Goal: Task Accomplishment & Management: Manage account settings

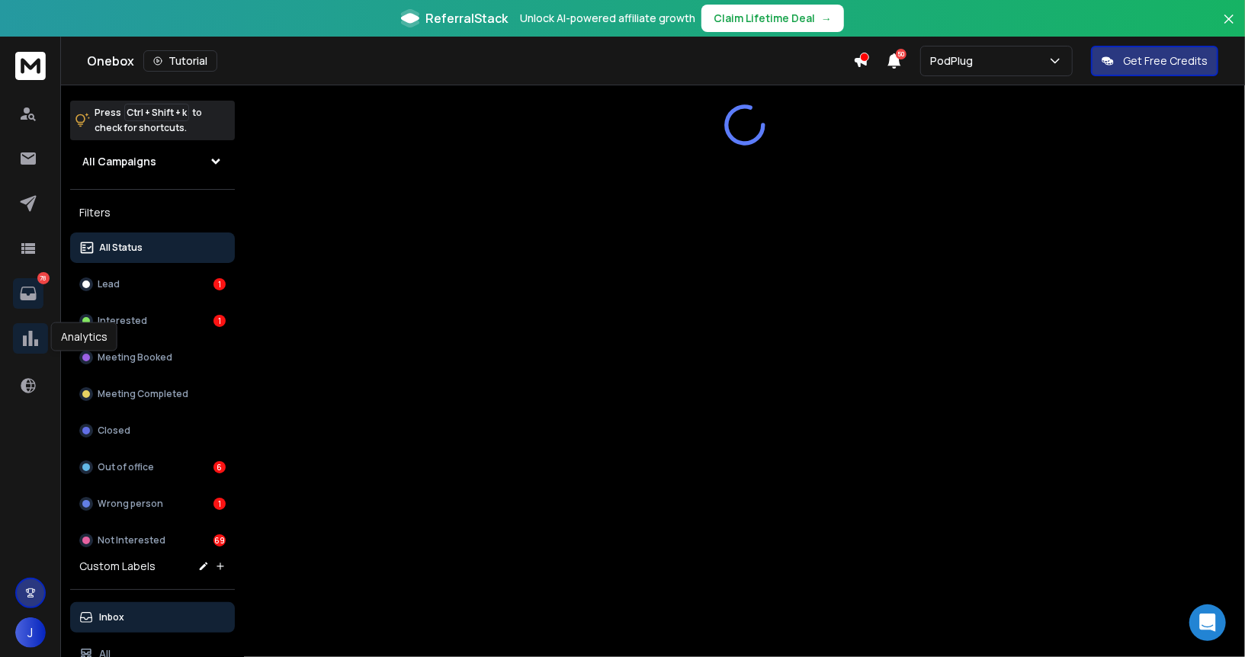
click at [28, 344] on icon at bounding box center [30, 338] width 23 height 23
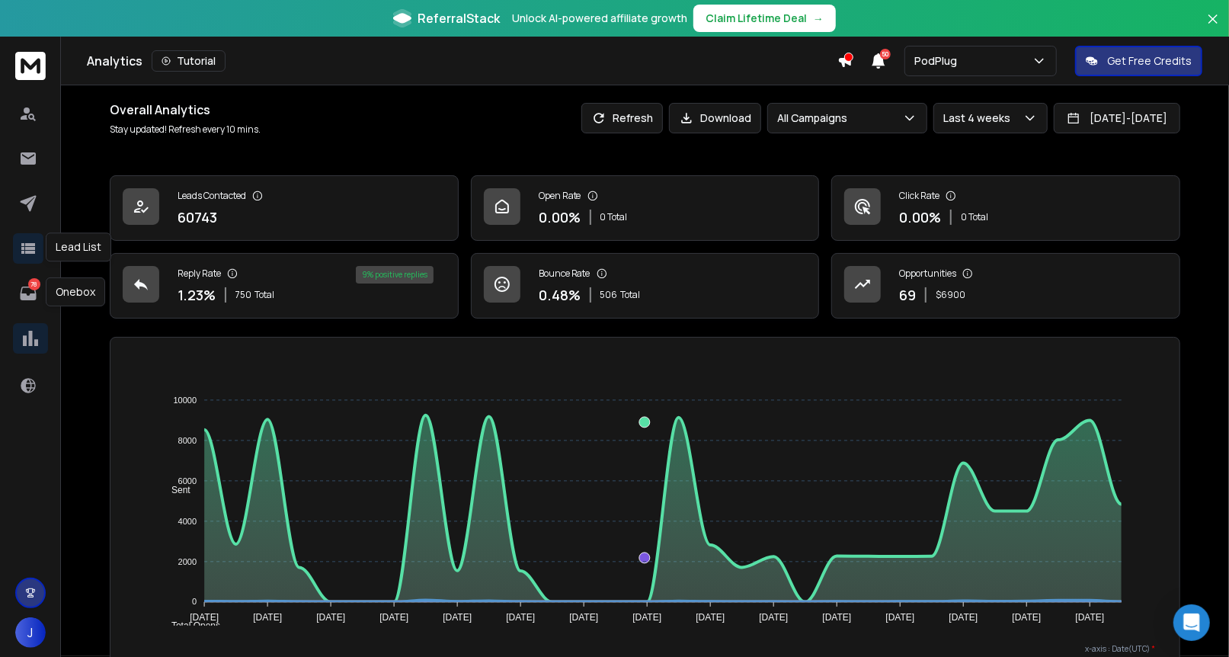
click at [28, 239] on icon at bounding box center [28, 248] width 18 height 18
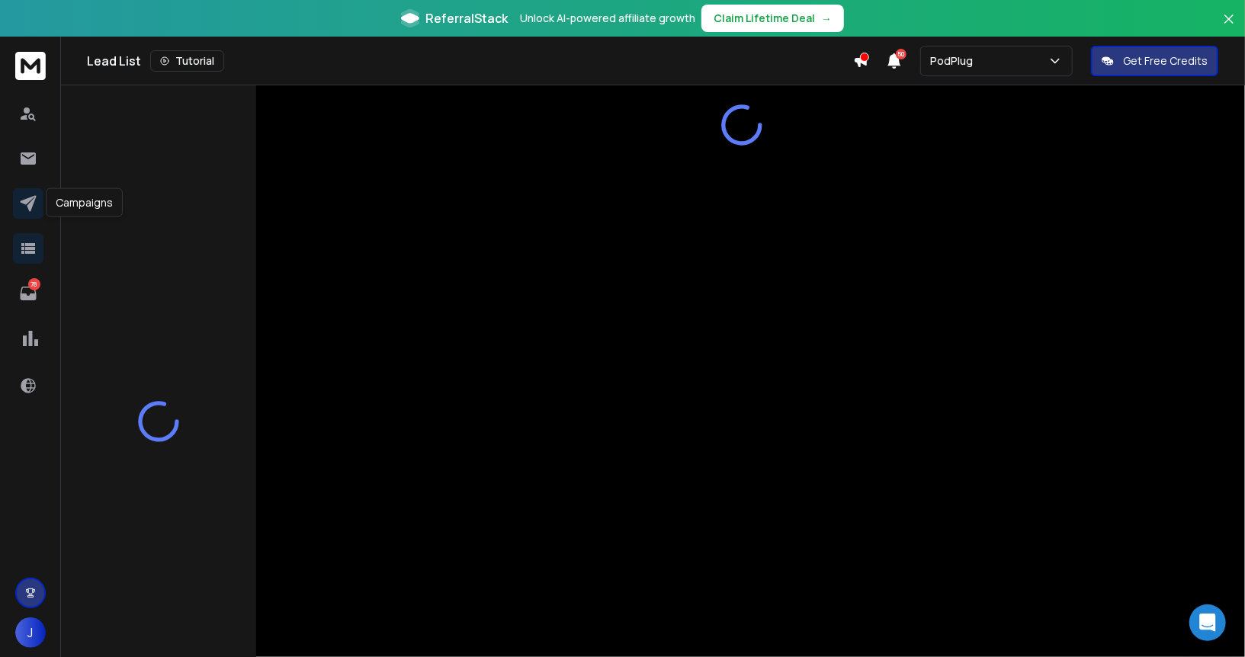
click at [32, 196] on icon at bounding box center [28, 204] width 16 height 16
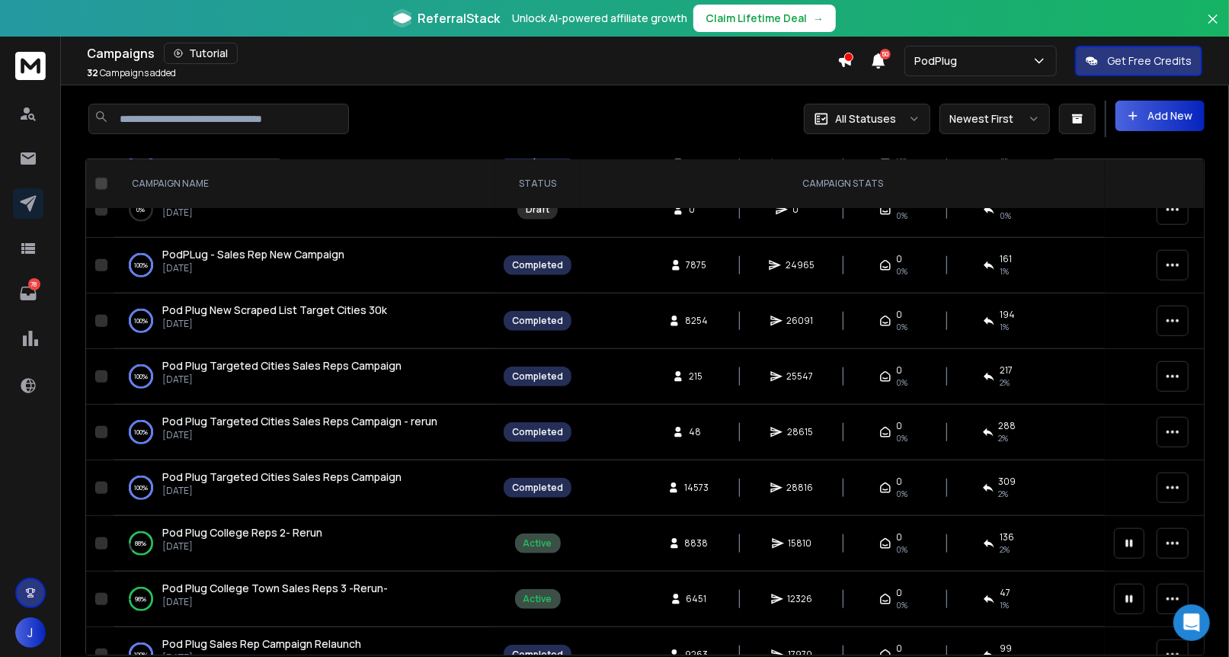
scroll to position [915, 0]
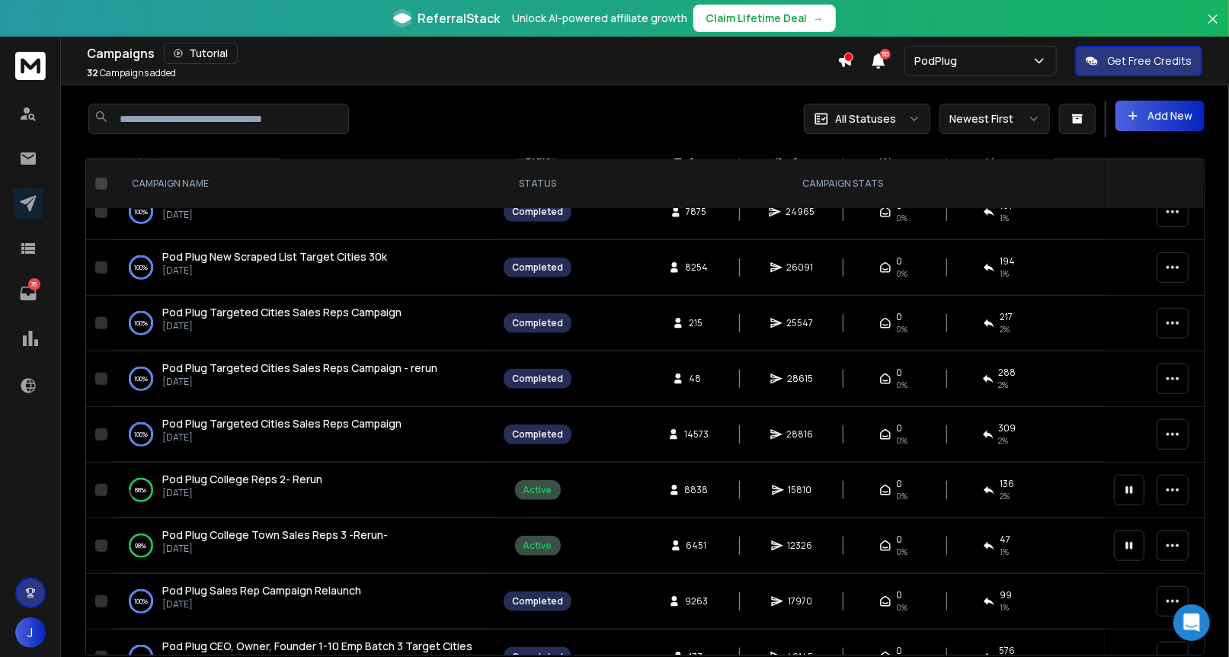
click at [23, 495] on div "78 J" at bounding box center [30, 350] width 61 height 626
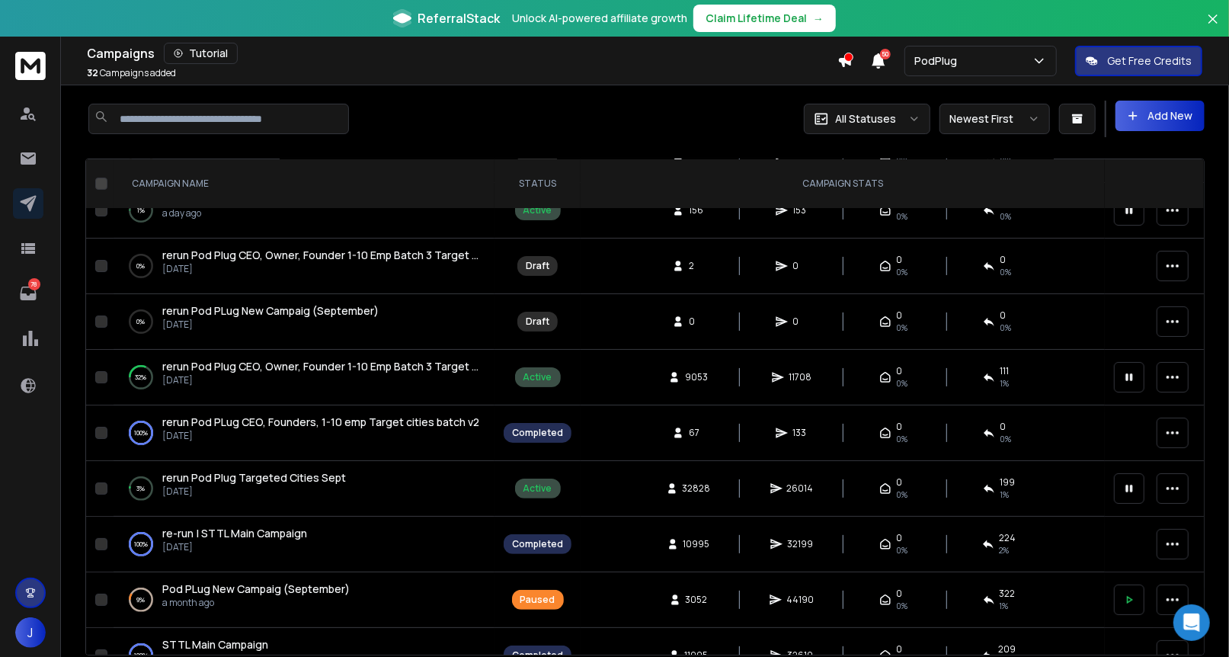
scroll to position [101, 0]
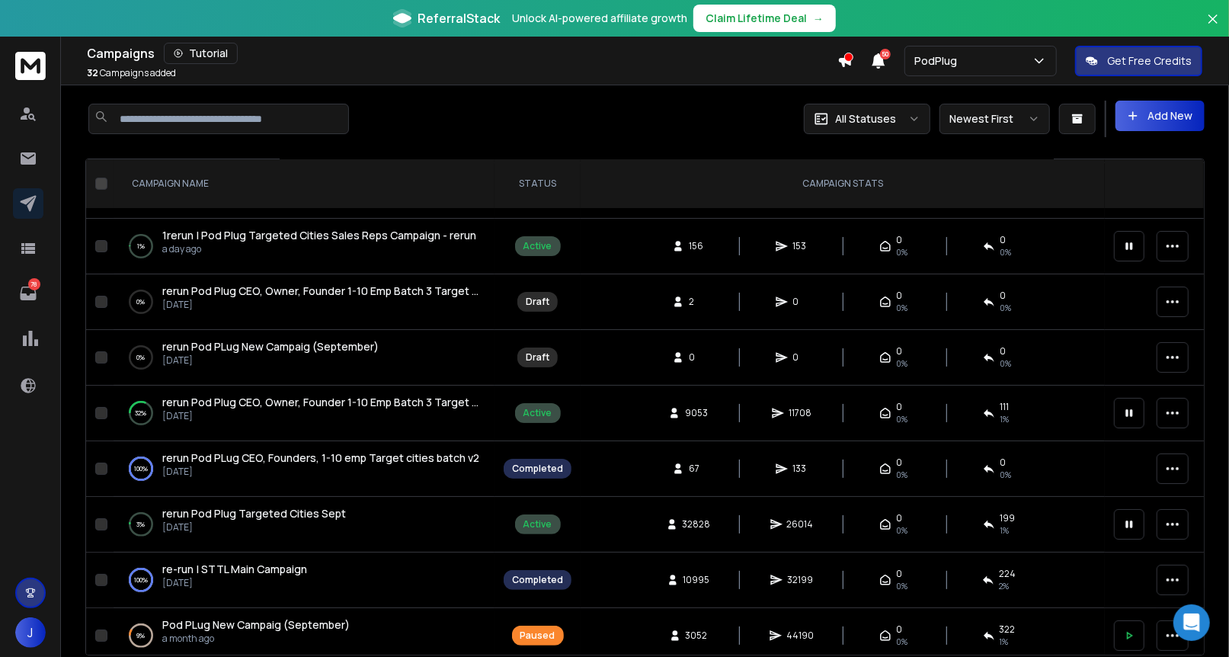
click at [275, 409] on span "rerun Pod Plug CEO, Owner, Founder 1-10 Emp Batch 3 Target Cities" at bounding box center [331, 402] width 339 height 14
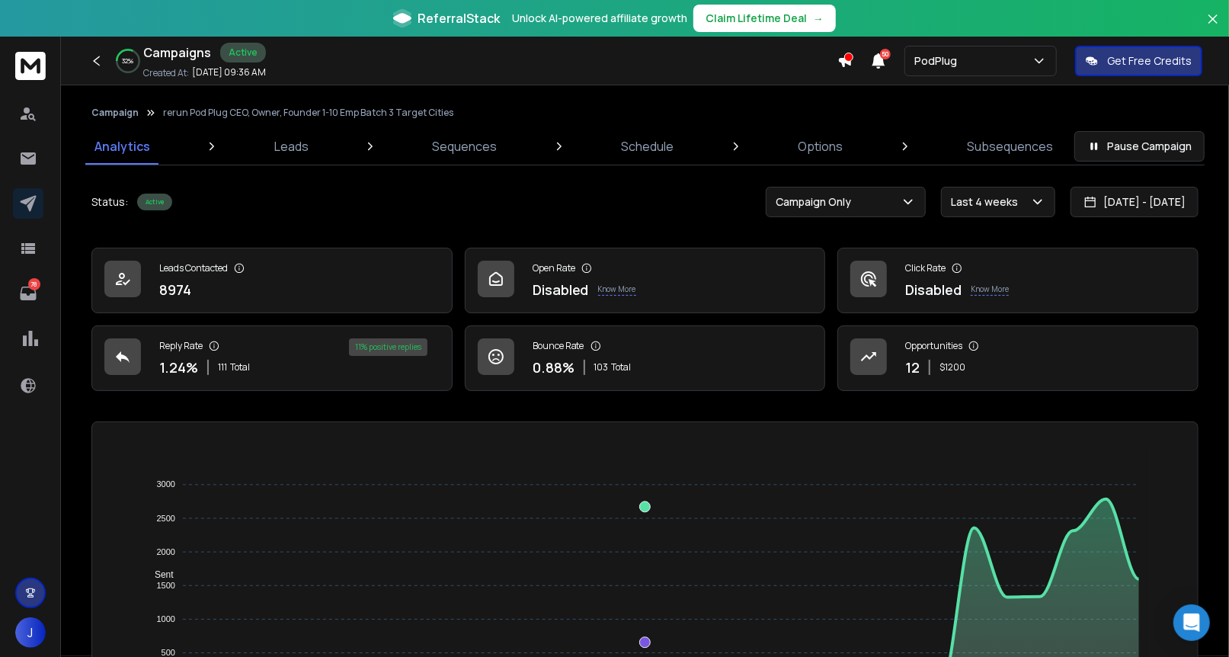
click at [399, 220] on div "Status: Active Pause Campaign Campaign Only Last 4 weeks 16 Sep 2025 - 15 Oct 2…" at bounding box center [644, 655] width 1107 height 937
click at [458, 149] on p "Sequences" at bounding box center [465, 146] width 65 height 18
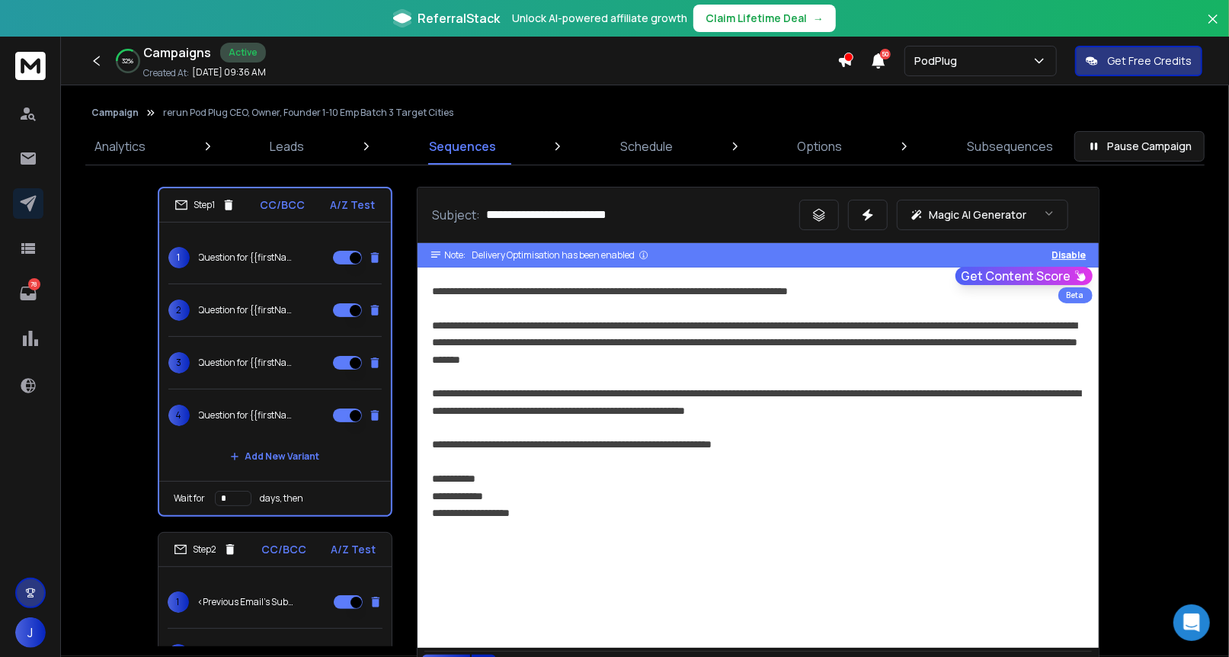
click at [815, 639] on div "**********" at bounding box center [758, 458] width 681 height 380
click at [95, 56] on icon at bounding box center [97, 61] width 14 height 14
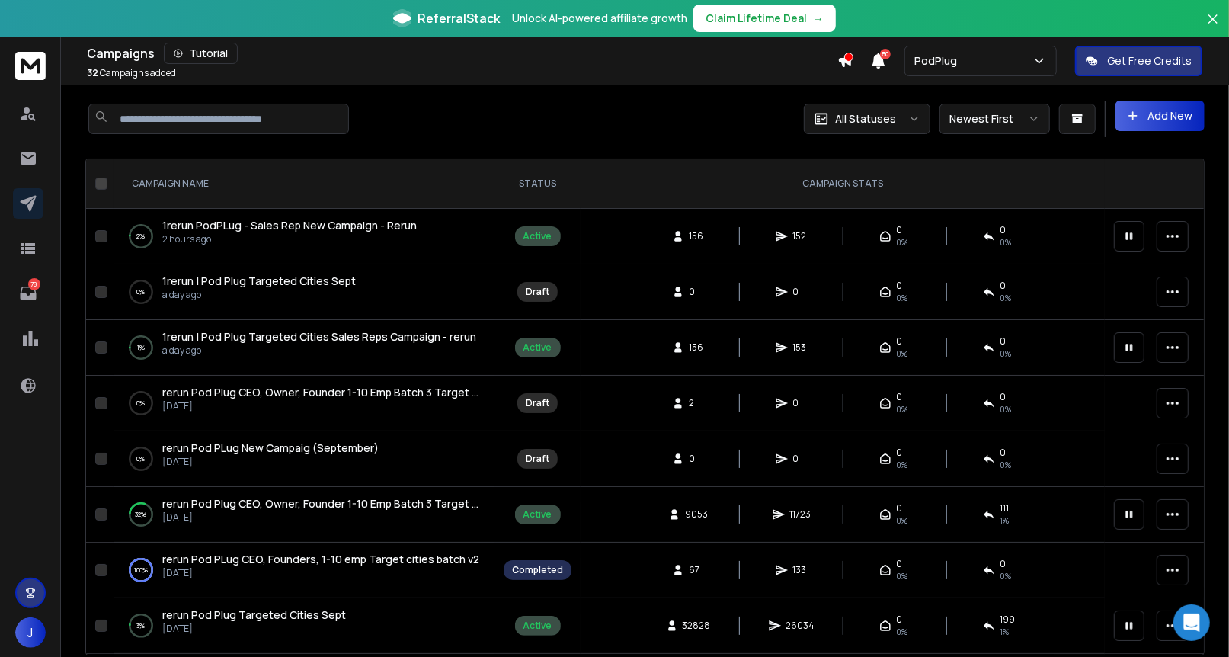
click at [290, 229] on span "1rerun PodPLug - Sales Rep New Campaign - Rerun" at bounding box center [289, 225] width 255 height 14
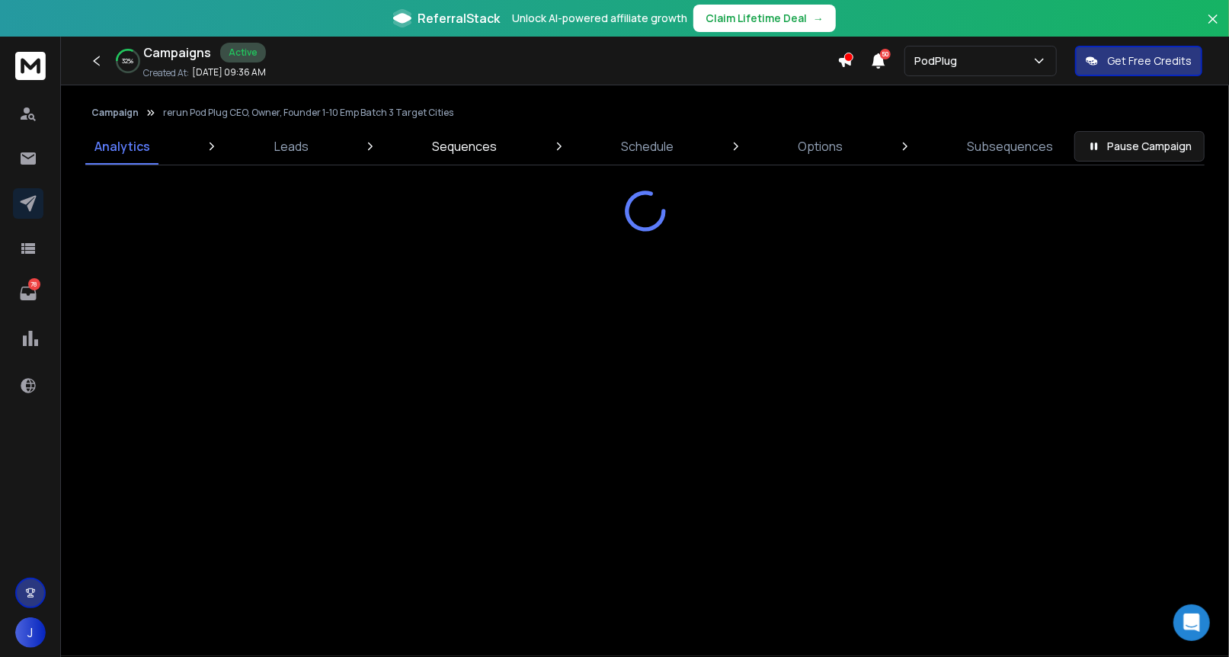
click at [454, 148] on p "Sequences" at bounding box center [465, 146] width 65 height 18
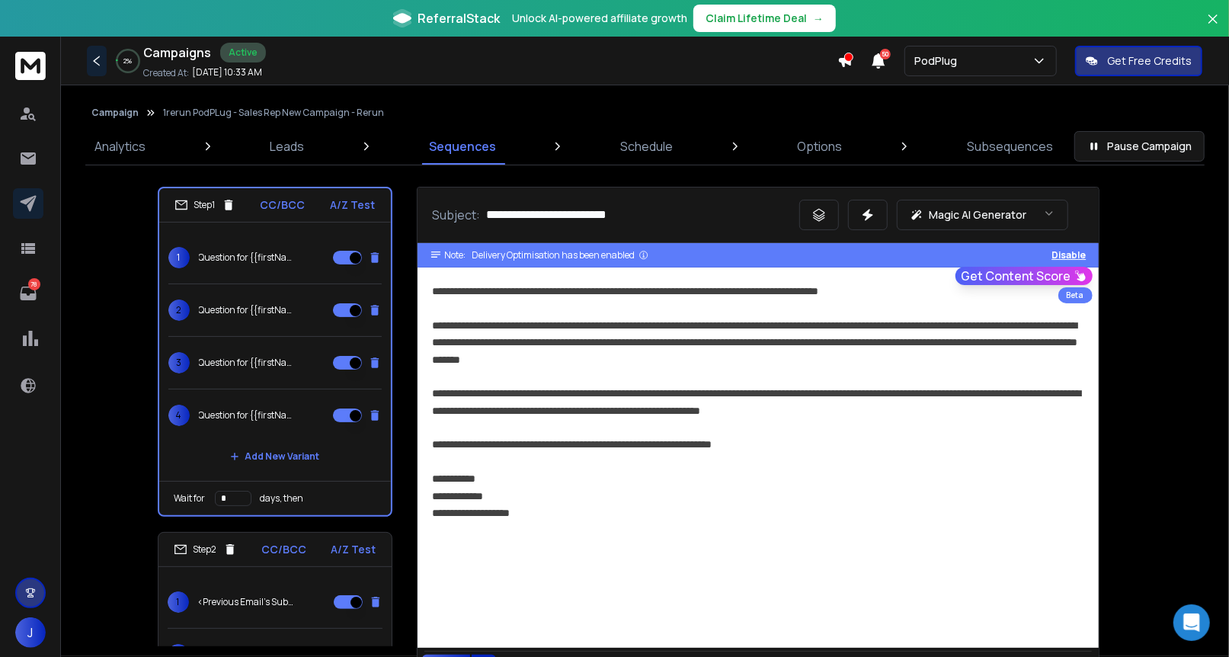
click at [90, 62] on icon at bounding box center [97, 61] width 14 height 14
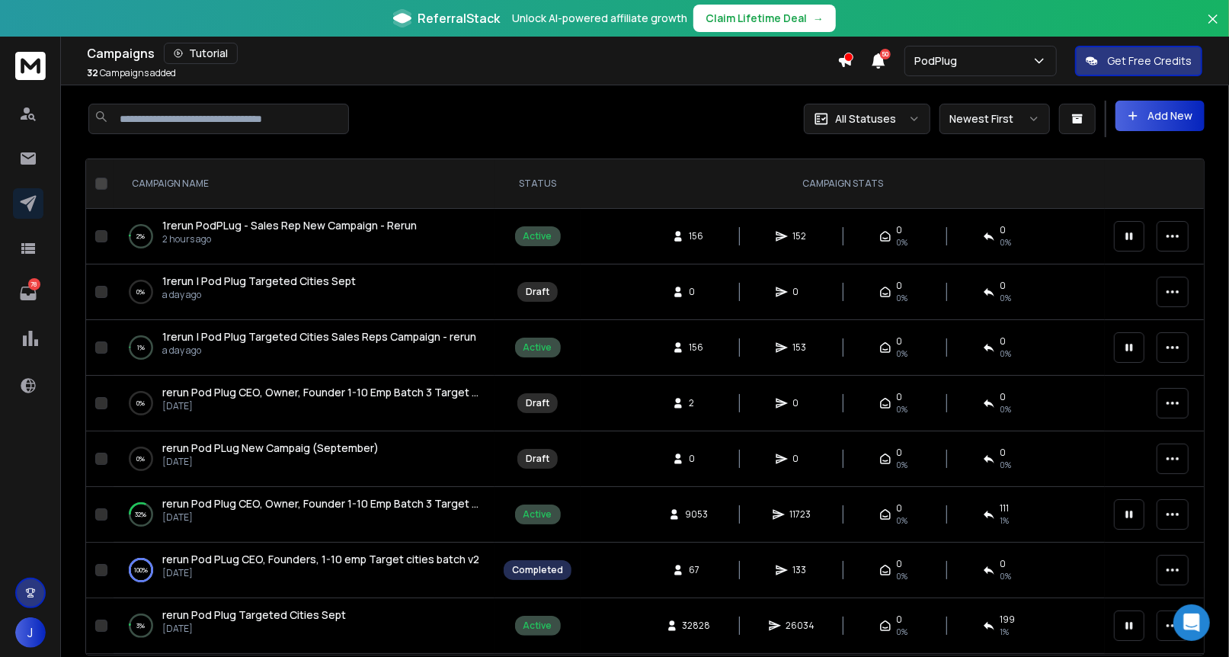
drag, startPoint x: 9, startPoint y: 511, endPoint x: 56, endPoint y: 489, distance: 51.5
click at [9, 510] on div "78 J" at bounding box center [30, 350] width 61 height 626
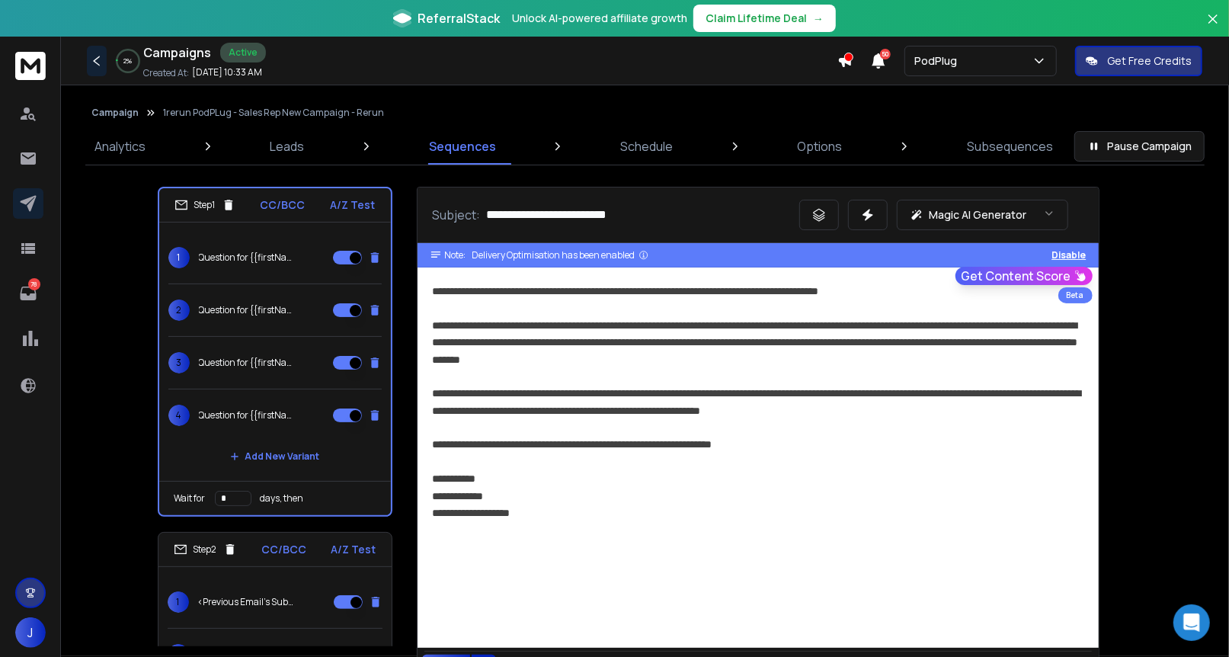
click at [95, 59] on icon at bounding box center [96, 61] width 6 height 10
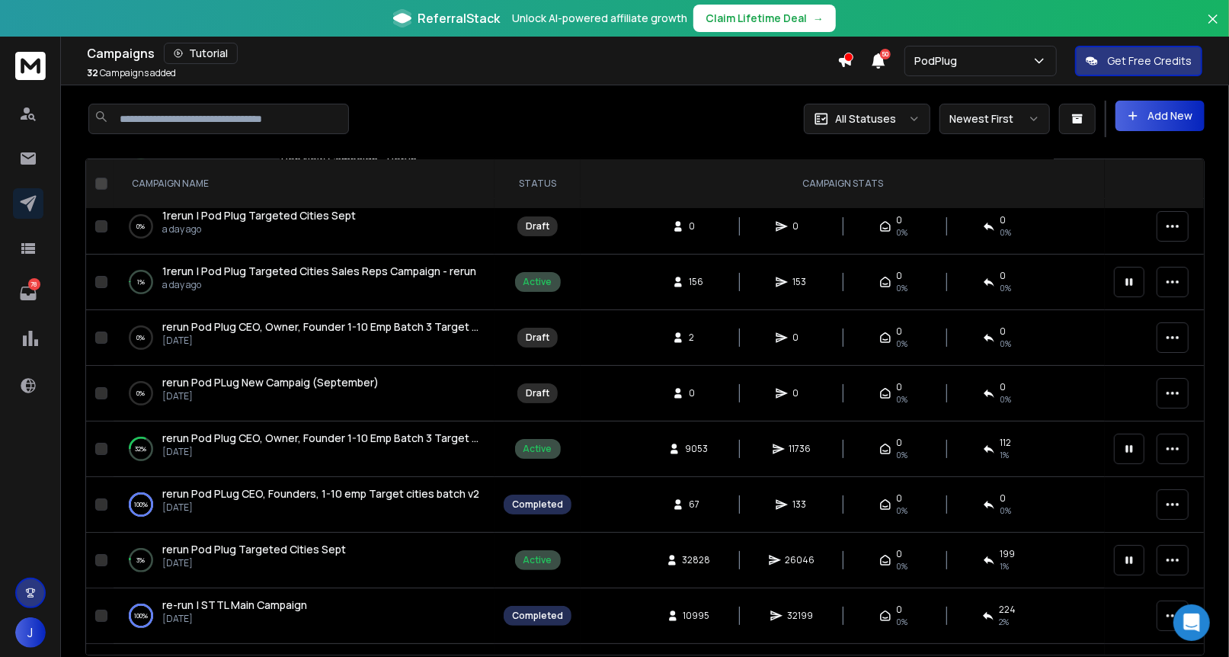
scroll to position [101, 0]
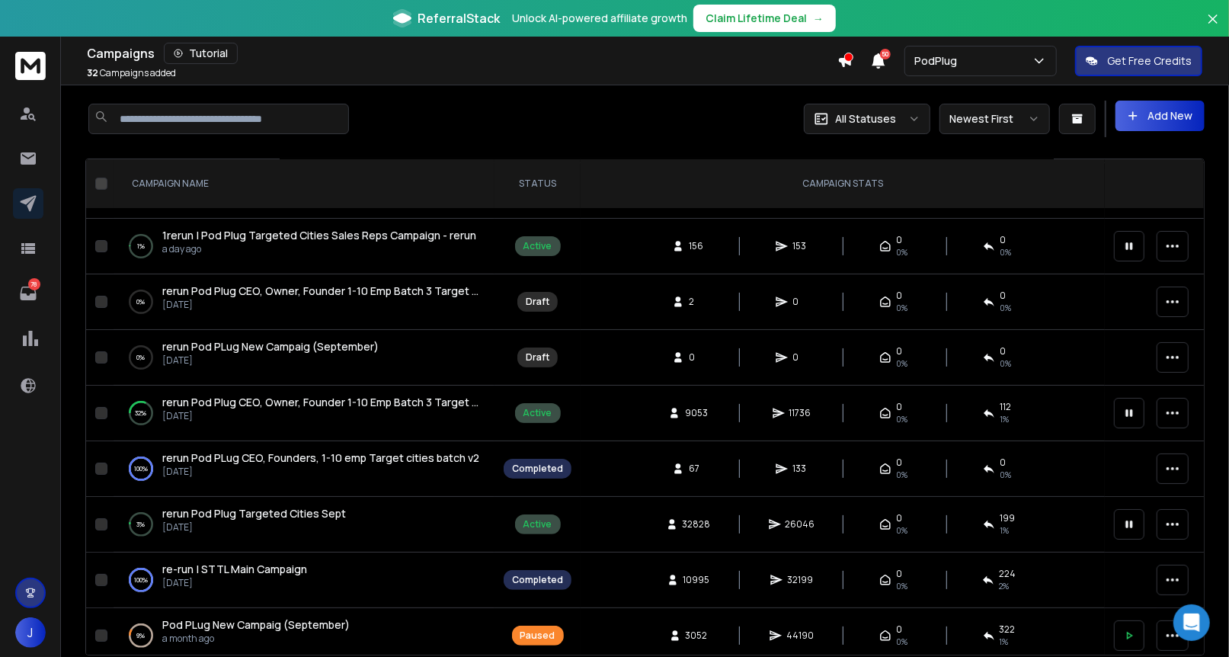
drag, startPoint x: 255, startPoint y: 507, endPoint x: 210, endPoint y: 509, distance: 44.3
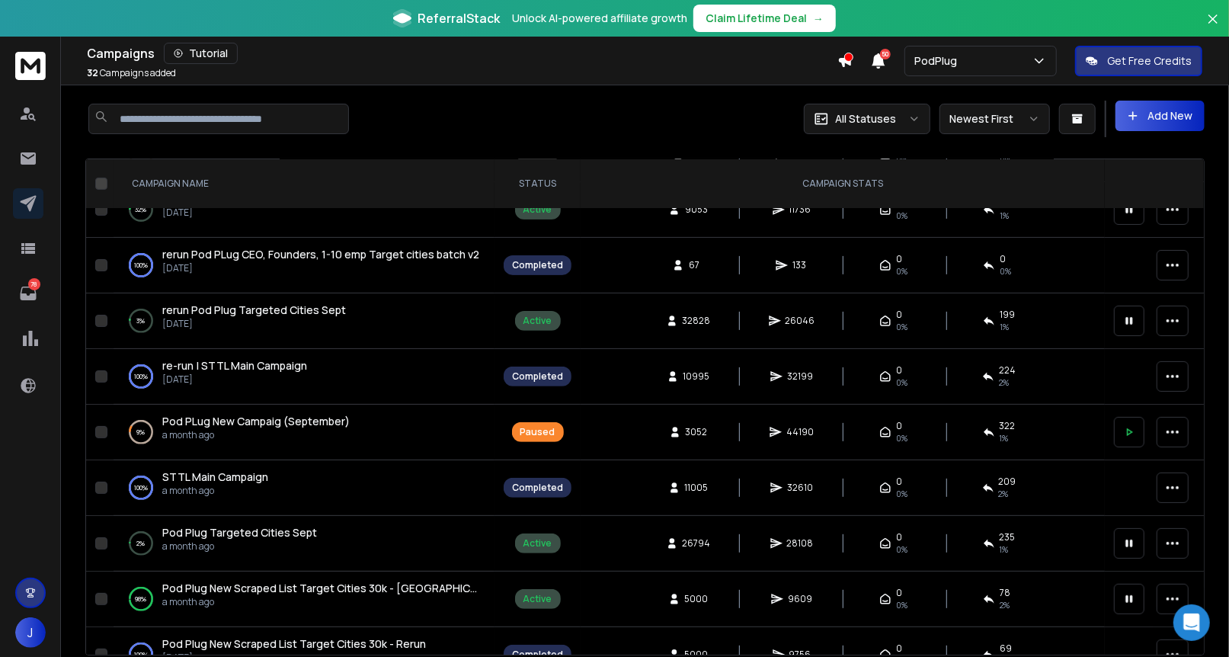
scroll to position [508, 0]
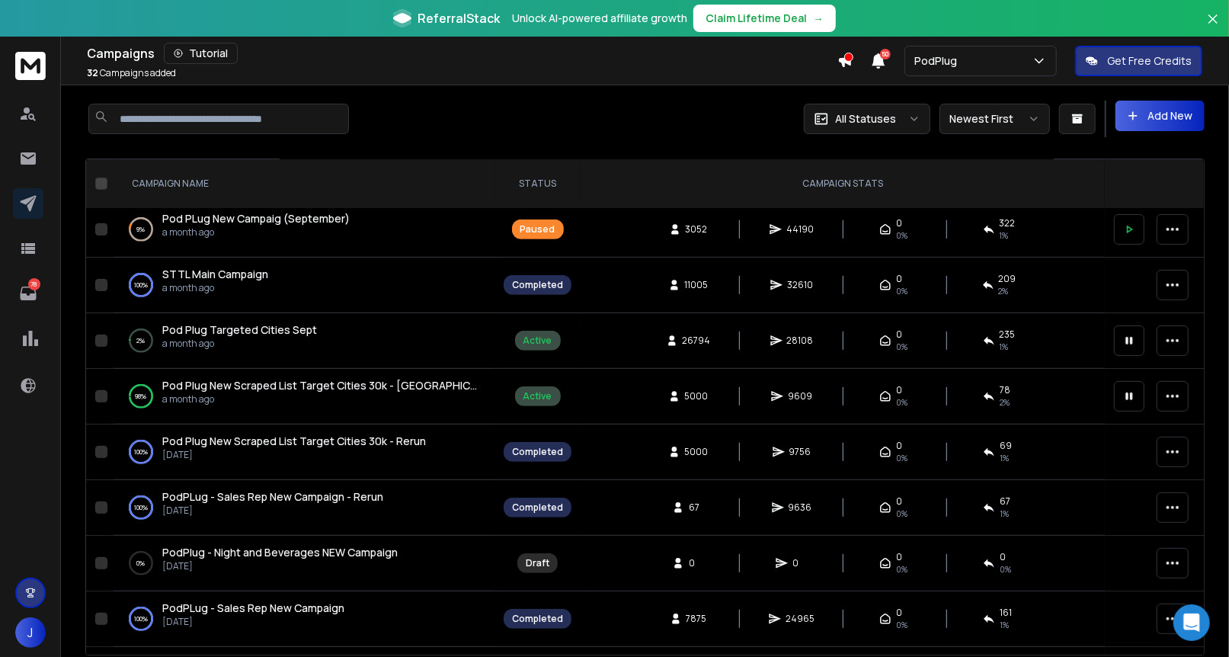
drag, startPoint x: 200, startPoint y: 322, endPoint x: 171, endPoint y: 327, distance: 28.7
drag, startPoint x: 201, startPoint y: 379, endPoint x: 193, endPoint y: 384, distance: 9.9
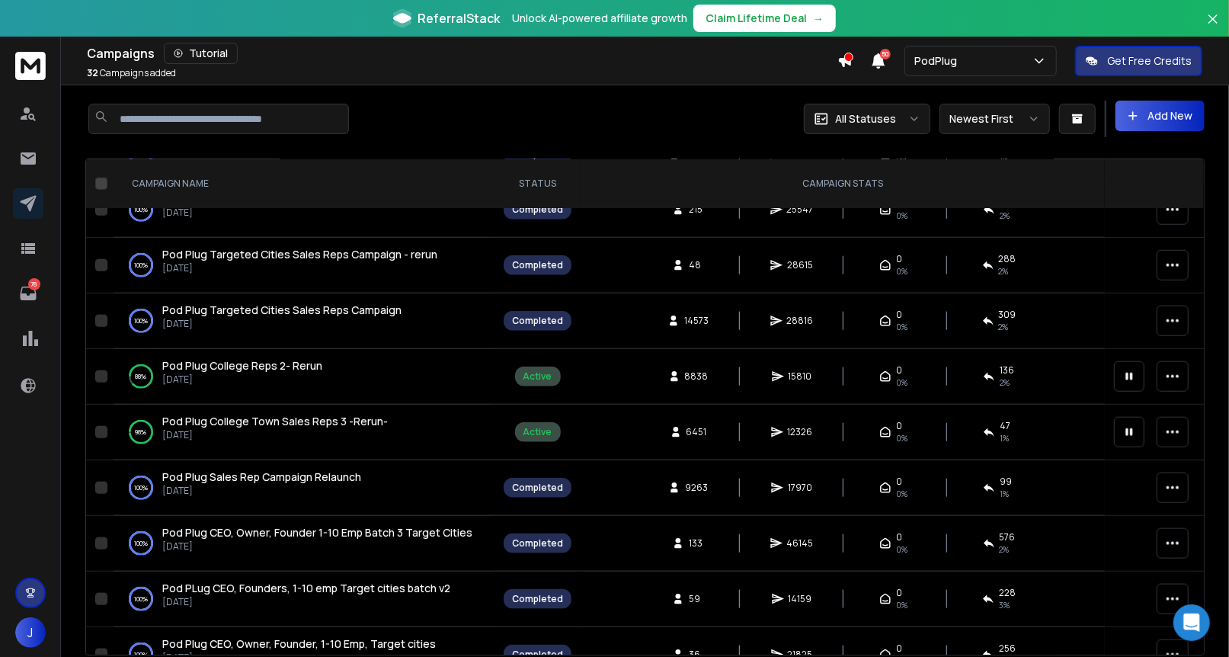
scroll to position [1117, 0]
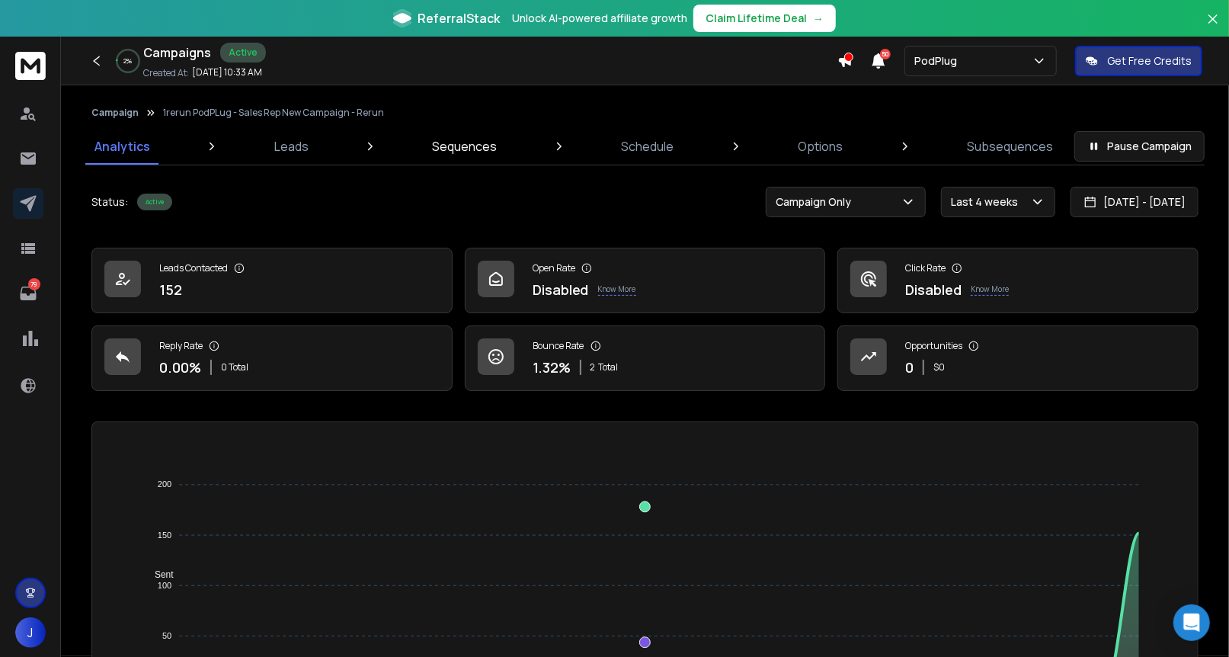
click at [431, 140] on link "Sequences" at bounding box center [465, 146] width 83 height 37
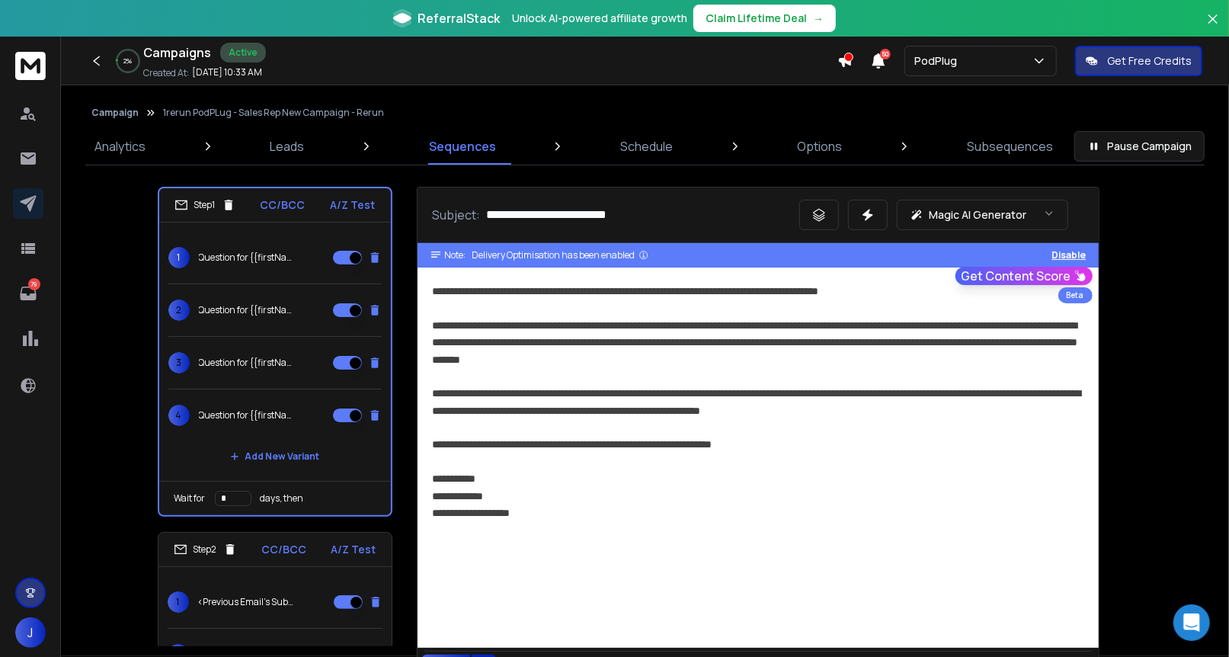
click at [282, 314] on p "Question for {{firstName}}" at bounding box center [248, 310] width 98 height 12
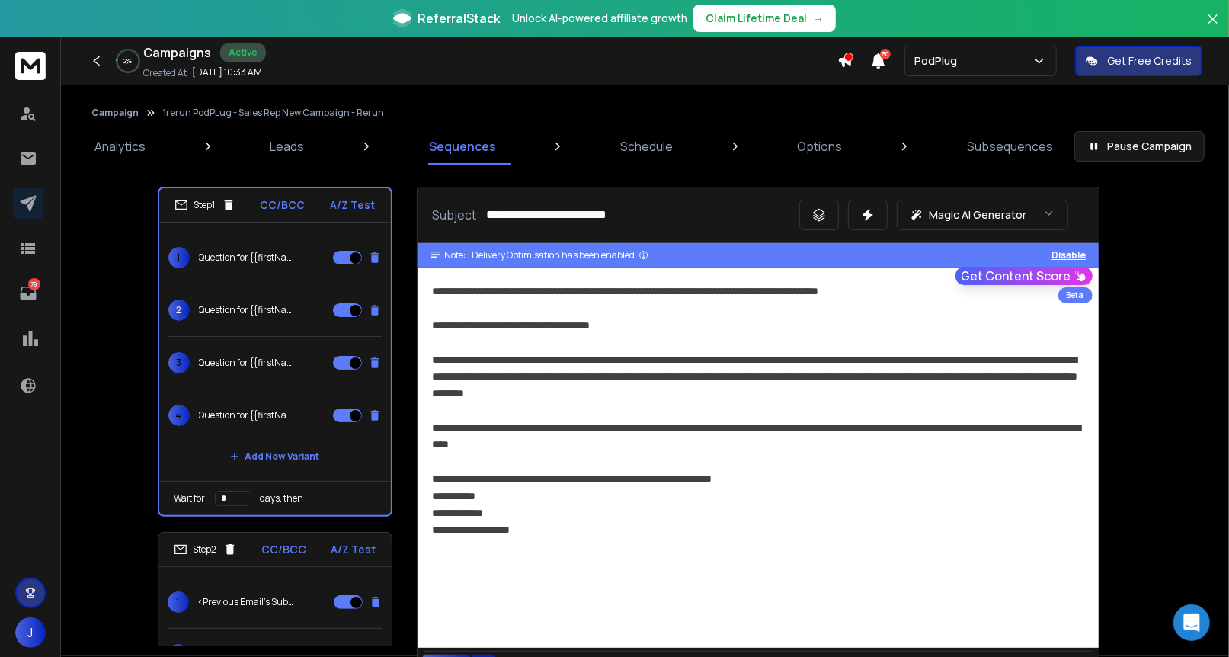
click at [293, 352] on div "3 Question for {{firstName}}" at bounding box center [232, 362] width 128 height 21
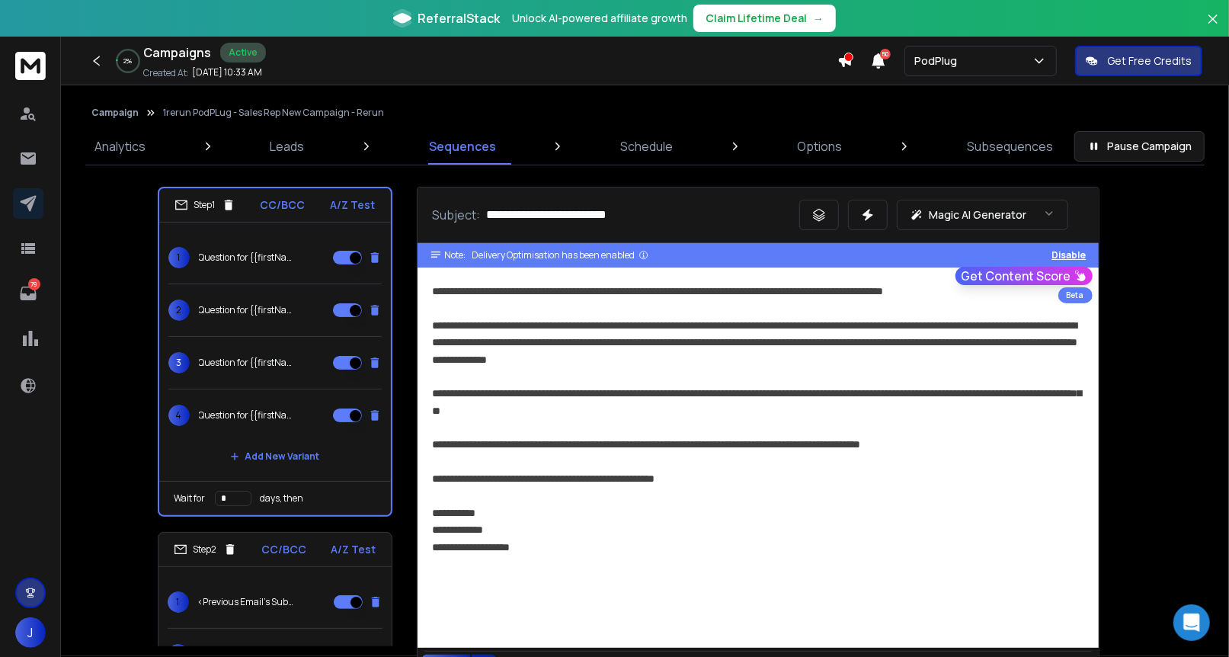
click at [276, 409] on p "Question for {{firstName}}" at bounding box center [248, 415] width 98 height 12
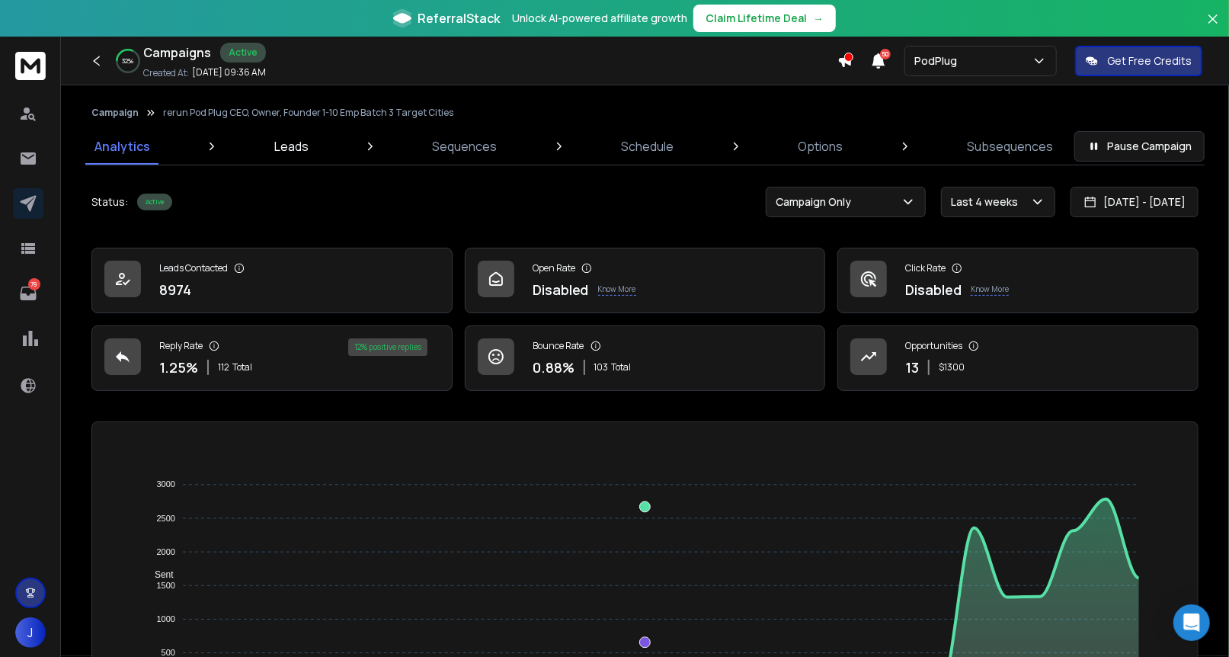
click at [303, 142] on p "Leads" at bounding box center [291, 146] width 34 height 18
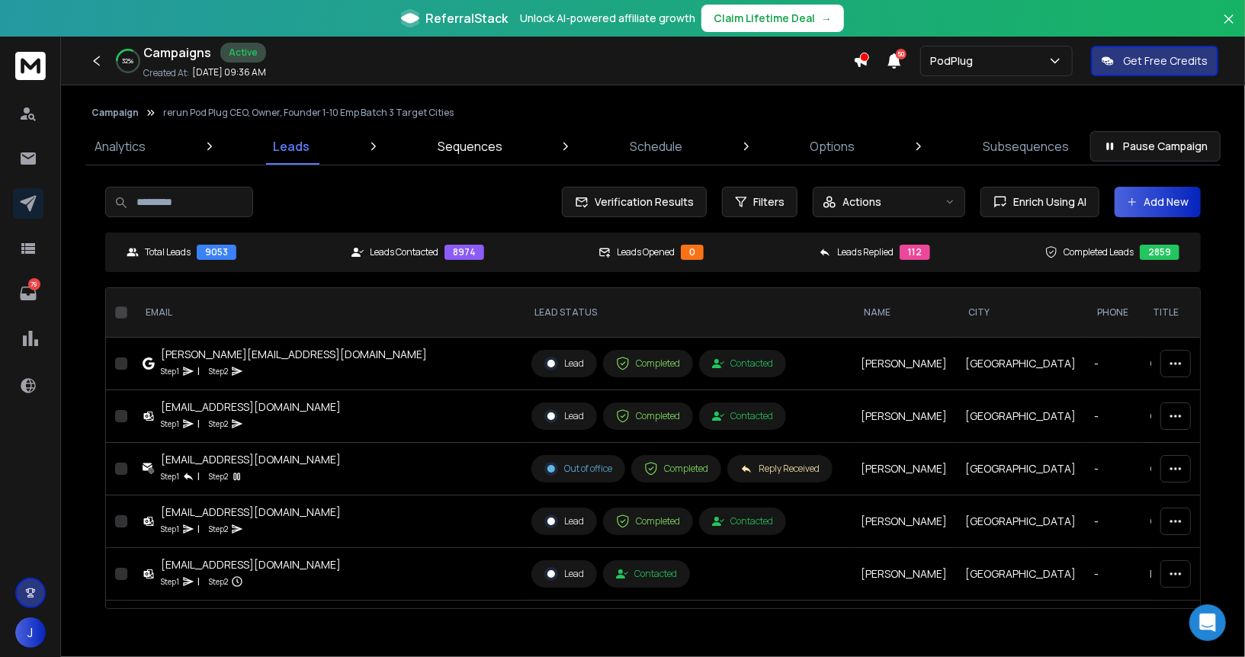
click at [450, 147] on p "Sequences" at bounding box center [469, 146] width 65 height 18
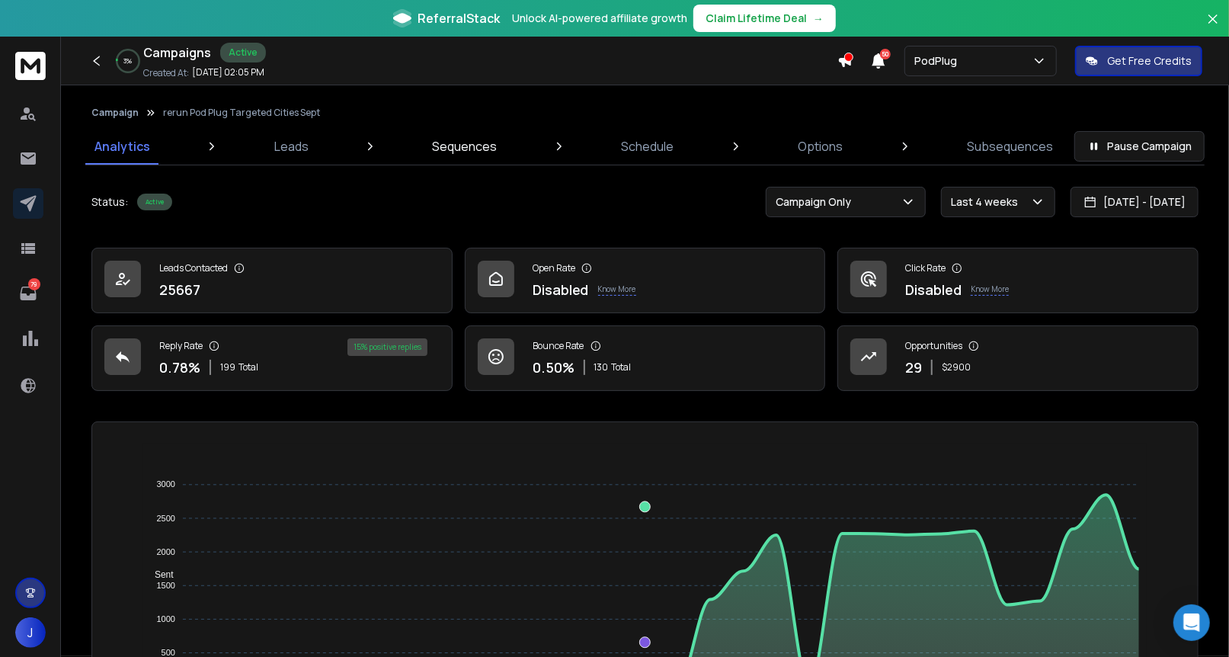
click at [449, 147] on p "Sequences" at bounding box center [465, 146] width 65 height 18
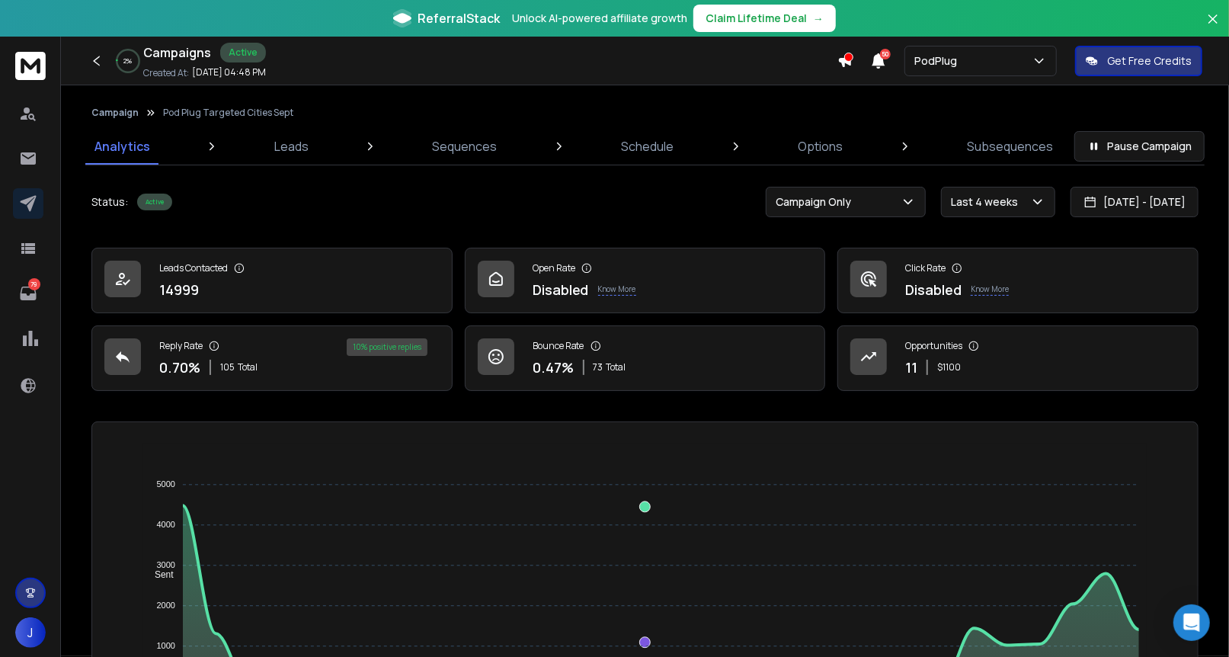
click at [464, 144] on p "Sequences" at bounding box center [465, 146] width 65 height 18
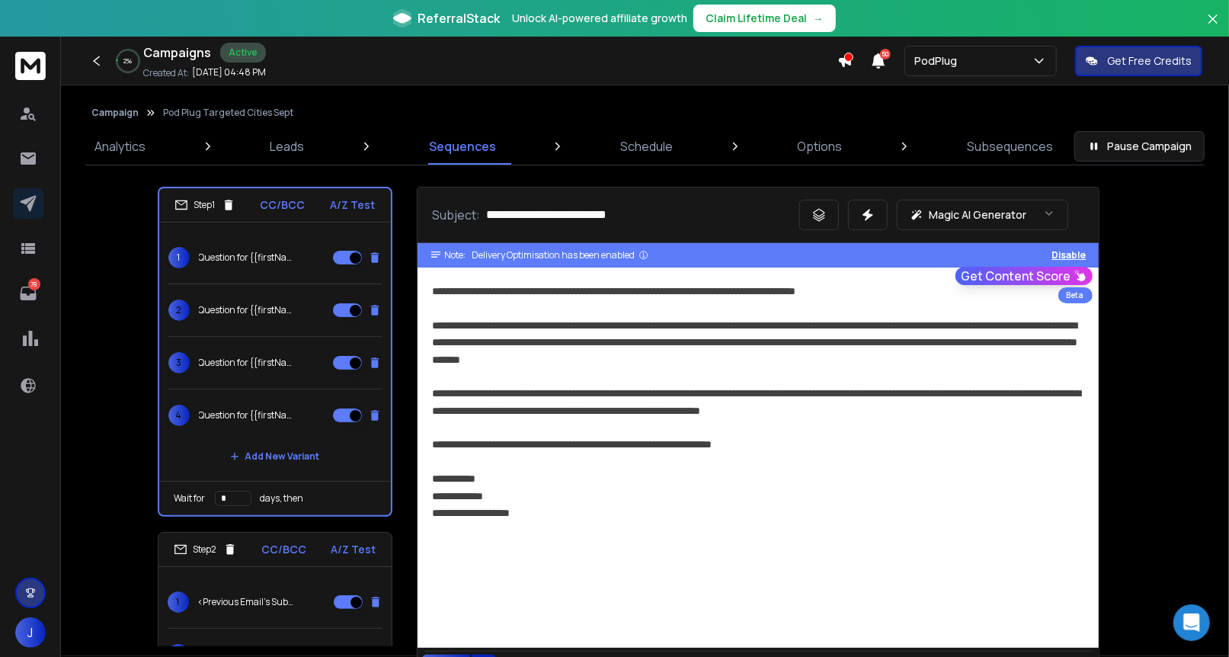
click at [263, 587] on div "1 <Previous Email's Subject>" at bounding box center [275, 602] width 215 height 53
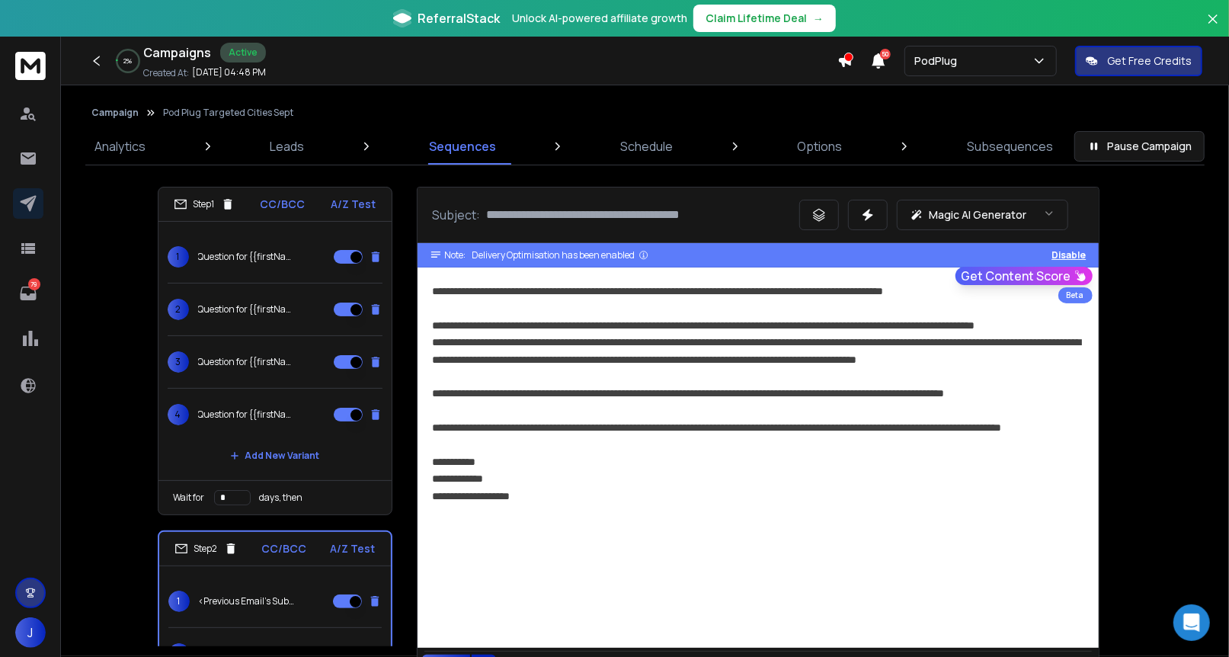
click at [476, 639] on div "**********" at bounding box center [758, 458] width 681 height 380
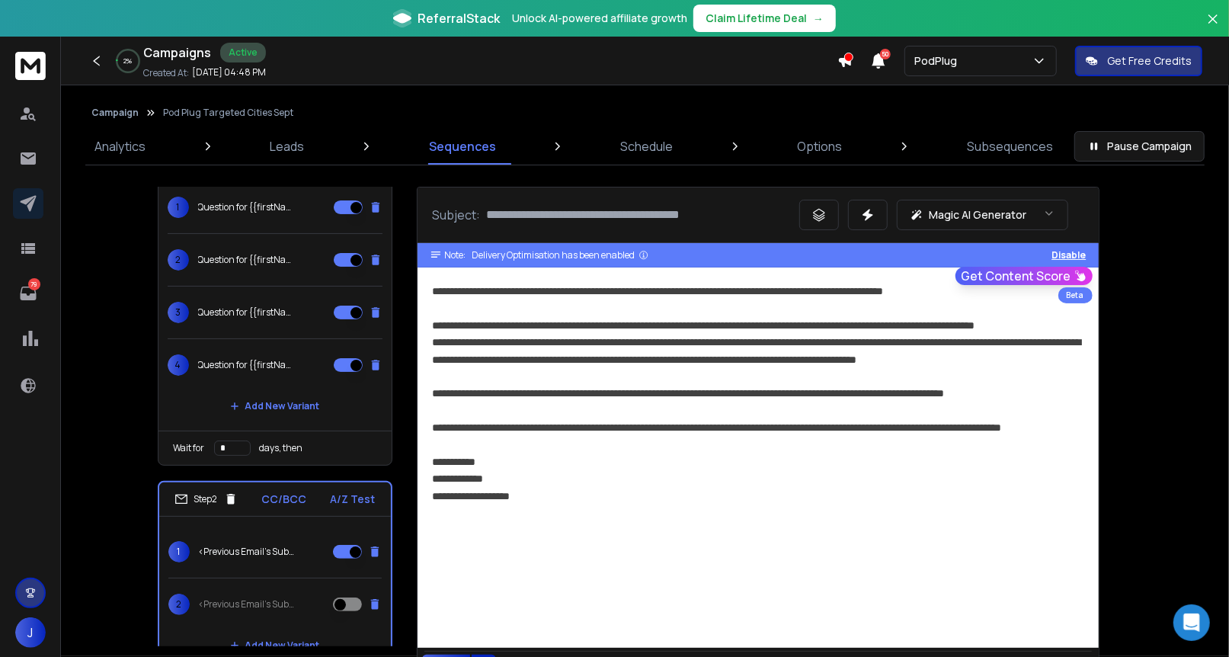
scroll to position [75, 0]
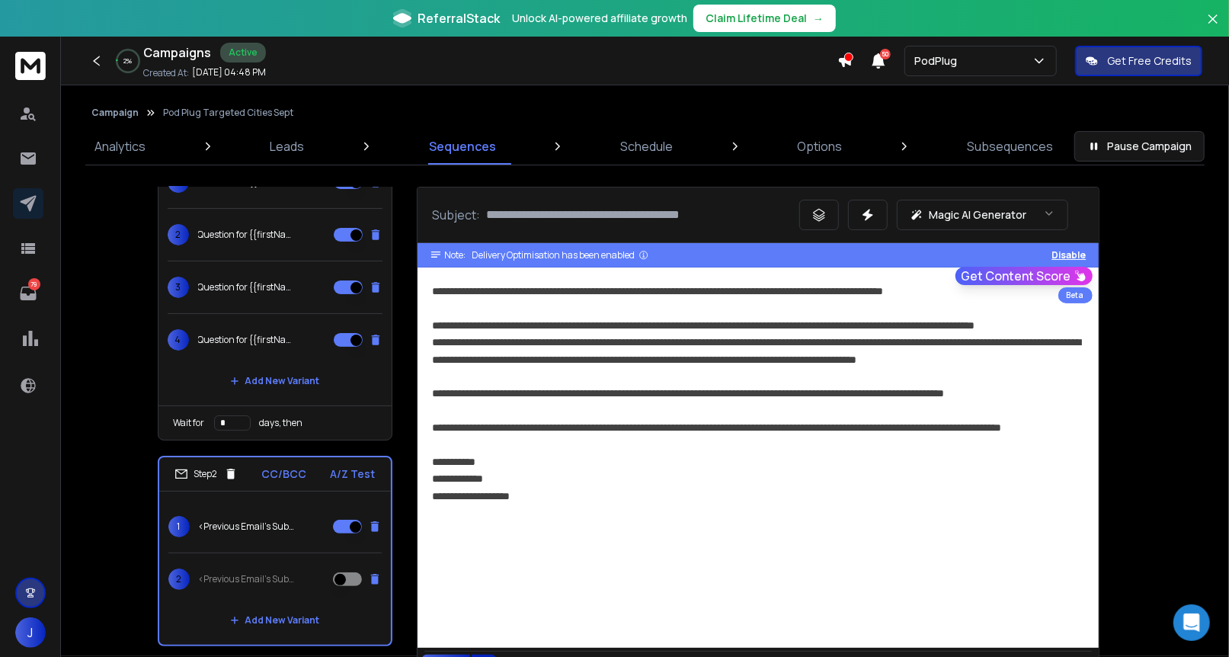
click at [226, 578] on p "<Previous Email's Subject>" at bounding box center [248, 579] width 98 height 12
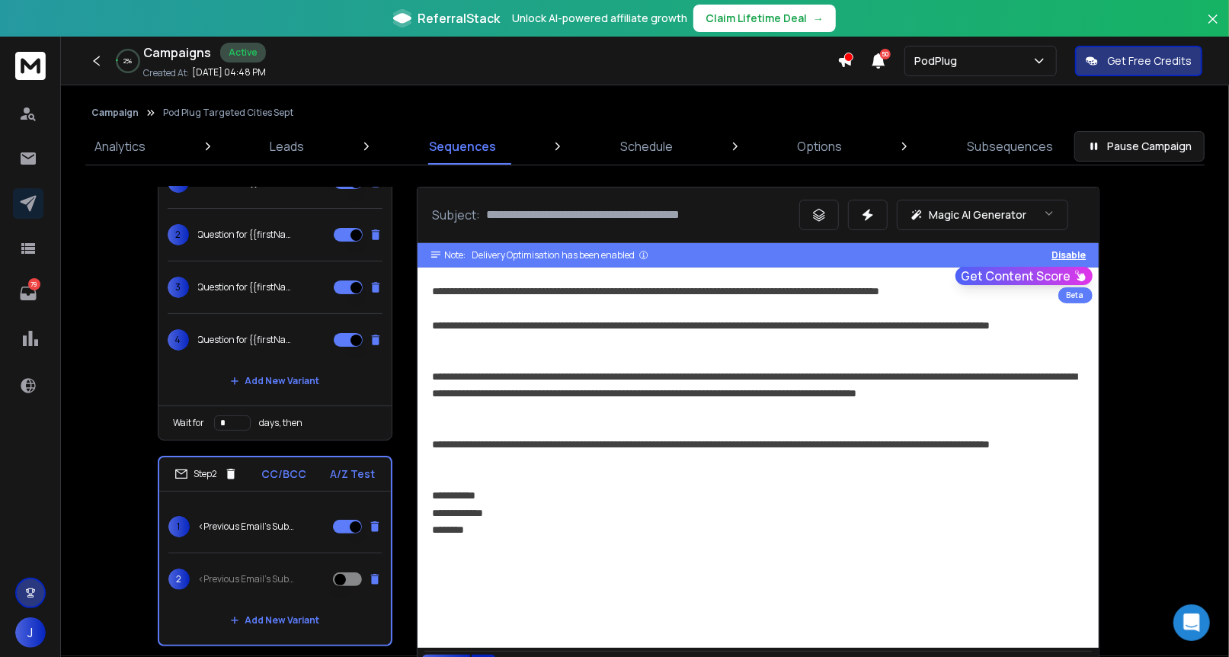
click at [232, 547] on div "1 <Previous Email's Subject>" at bounding box center [274, 527] width 213 height 53
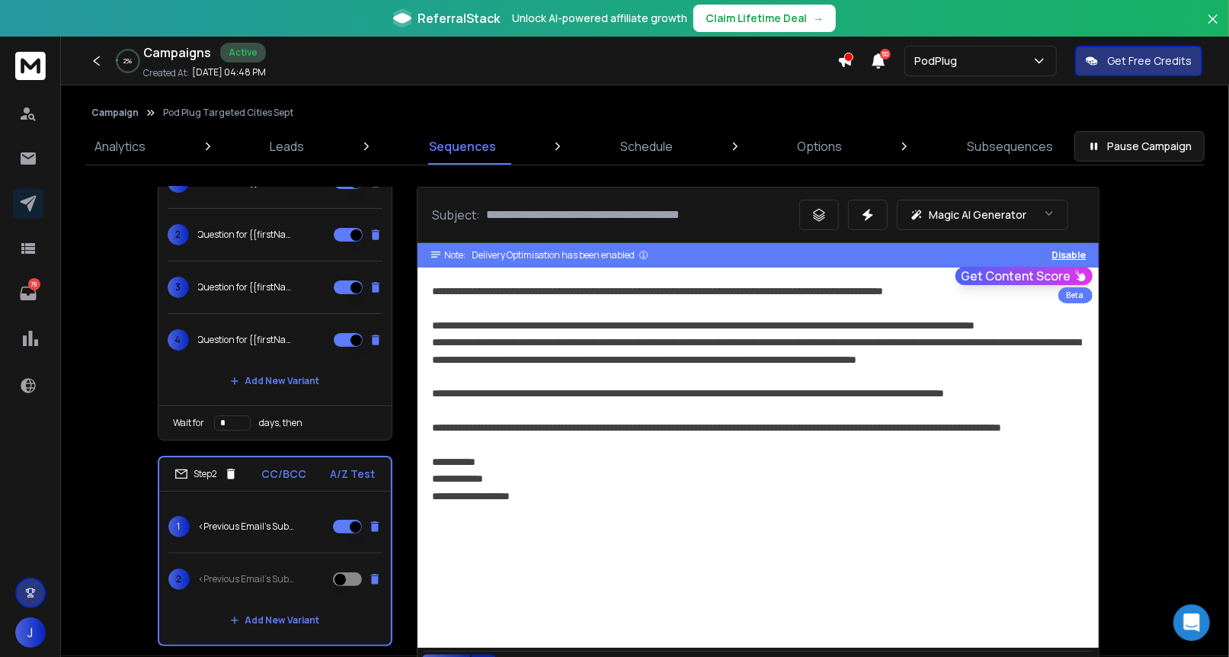
drag, startPoint x: 604, startPoint y: 549, endPoint x: 617, endPoint y: 541, distance: 14.4
click at [604, 549] on div "**********" at bounding box center [758, 458] width 681 height 380
drag, startPoint x: 672, startPoint y: 617, endPoint x: 566, endPoint y: 303, distance: 332.4
click at [672, 617] on div "**********" at bounding box center [758, 458] width 681 height 380
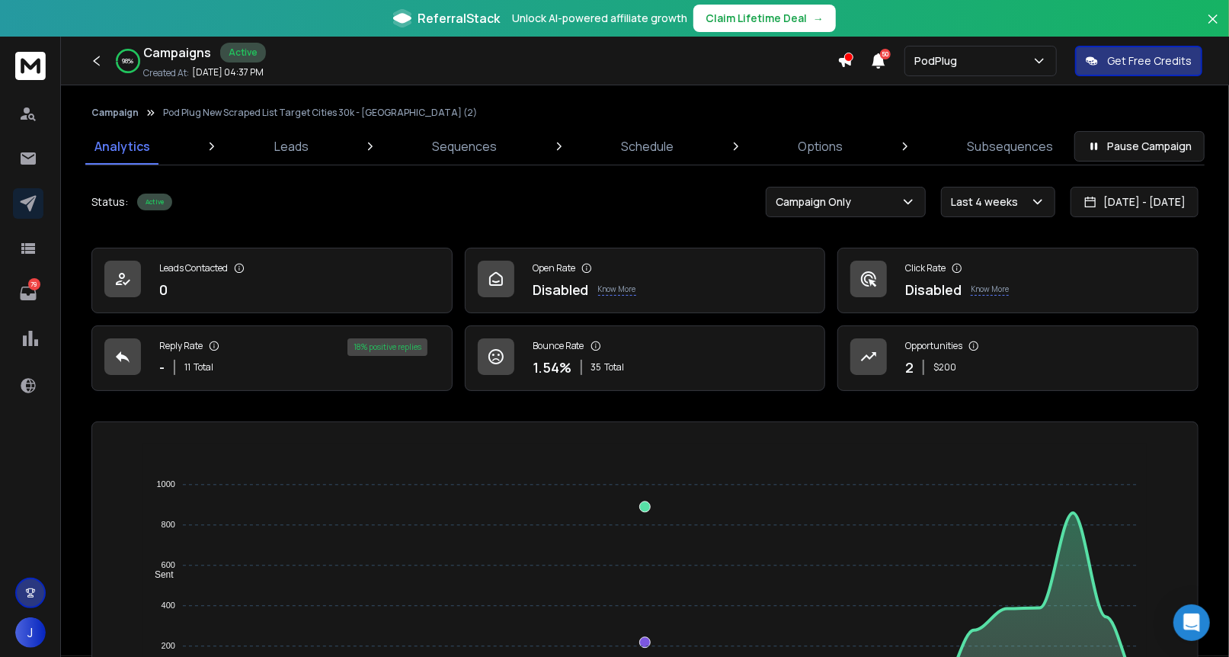
click at [470, 140] on p "Sequences" at bounding box center [465, 146] width 65 height 18
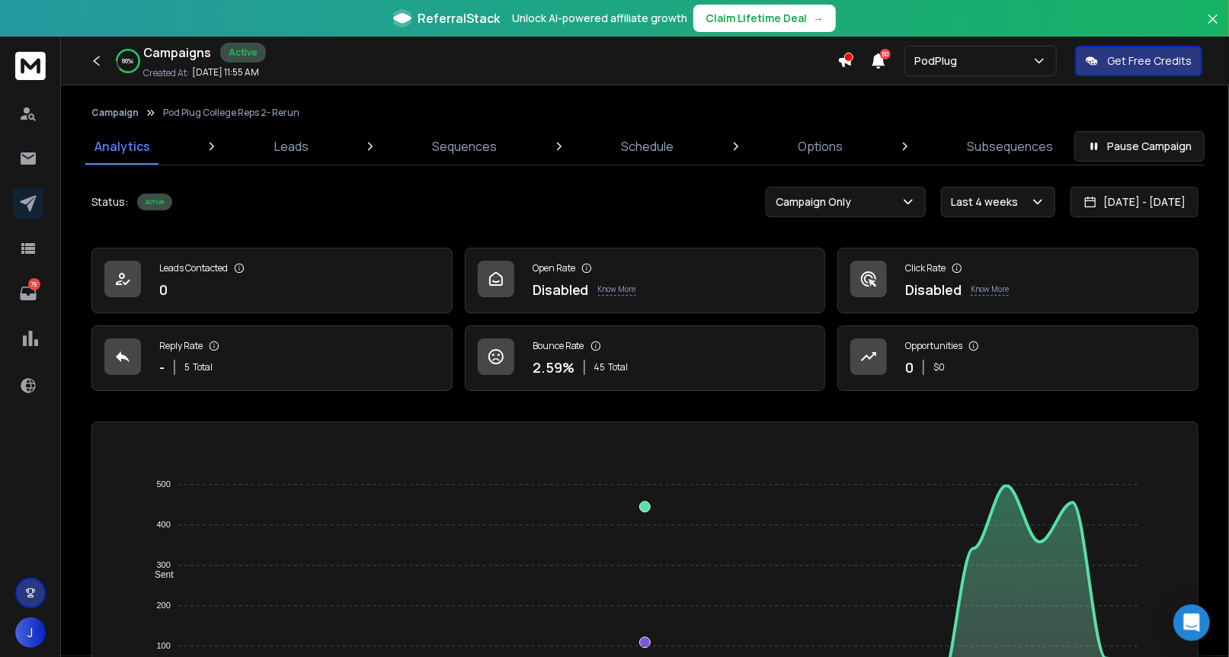
click at [464, 130] on link "Sequences" at bounding box center [465, 146] width 83 height 37
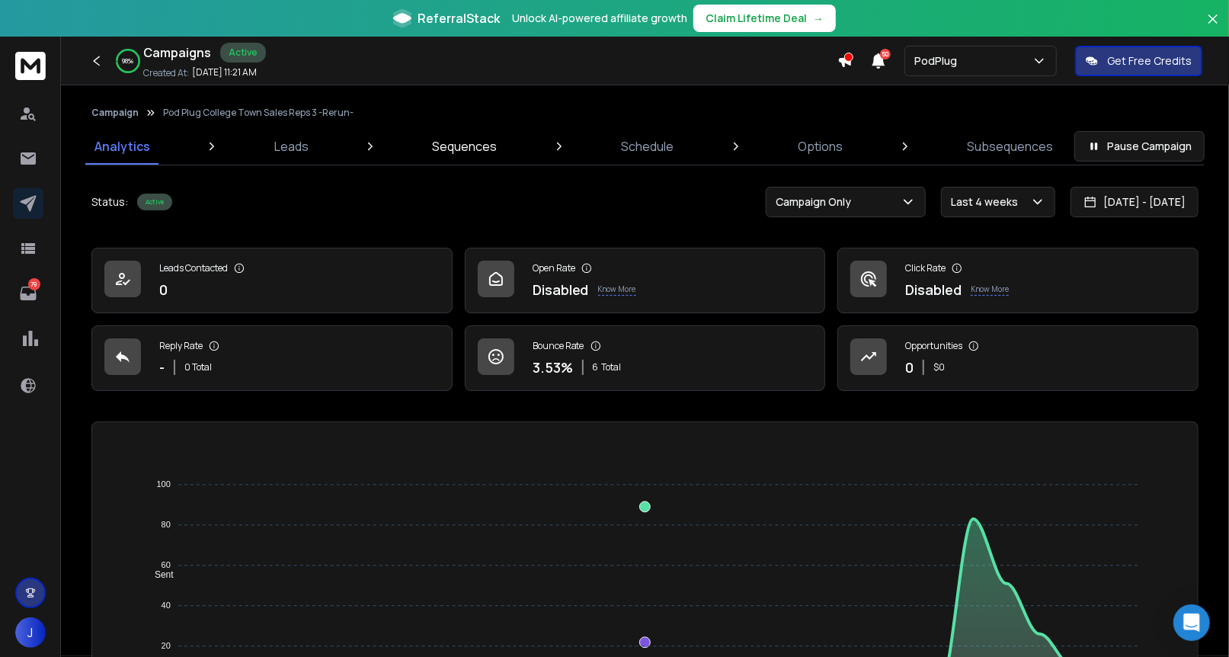
click at [470, 145] on p "Sequences" at bounding box center [465, 146] width 65 height 18
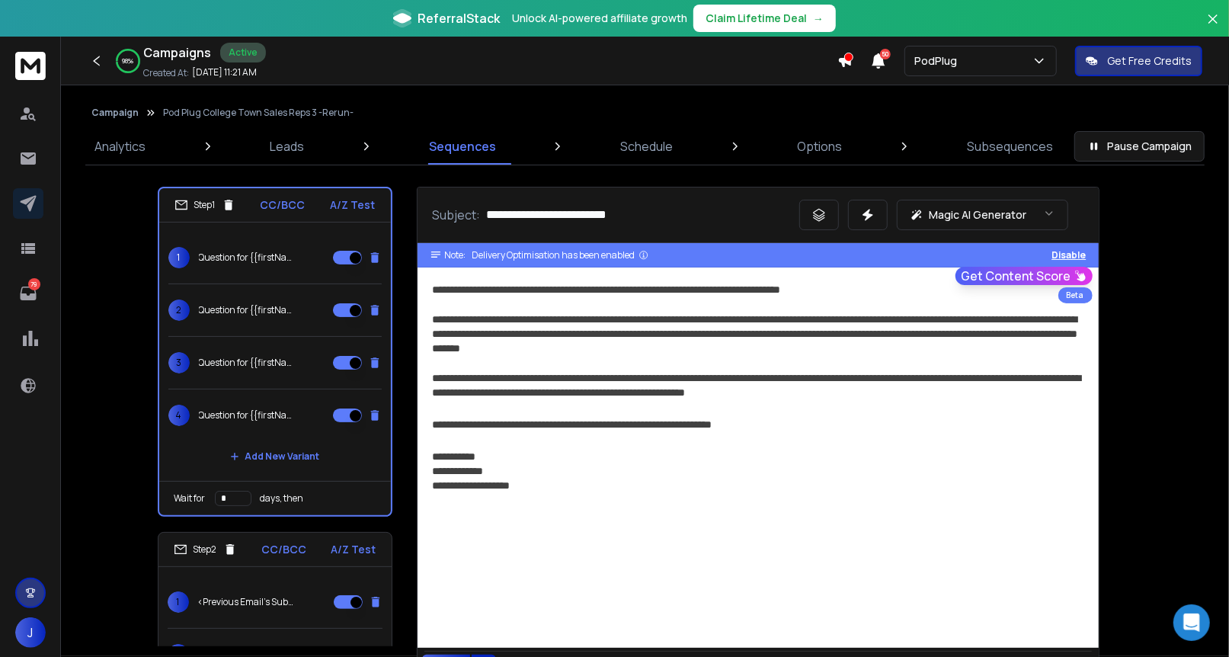
click at [266, 300] on div "2 Question for {{firstName}}" at bounding box center [232, 310] width 128 height 21
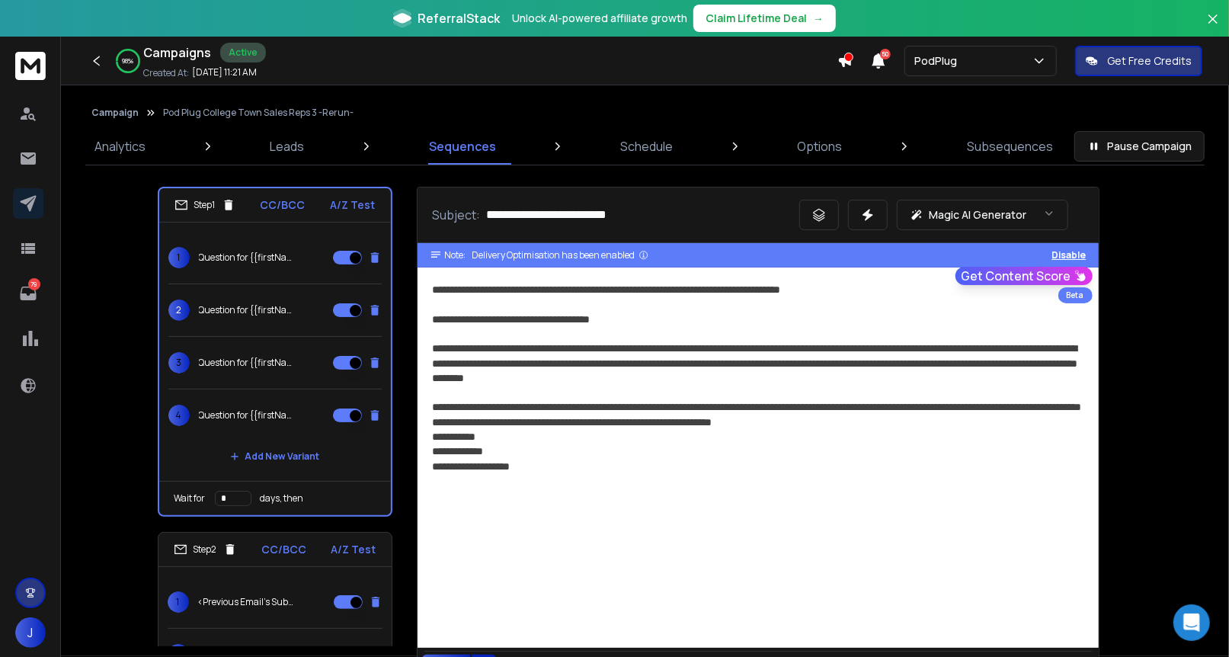
click at [253, 357] on p "Question for {{firstName}}" at bounding box center [248, 363] width 98 height 12
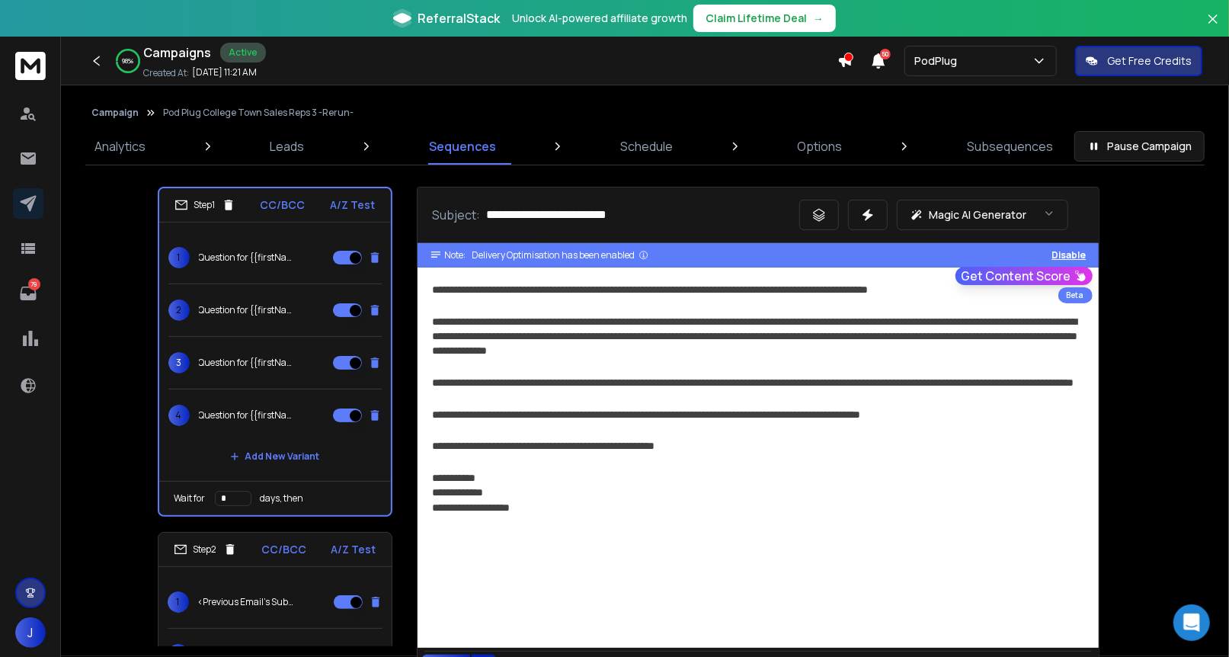
click at [250, 418] on p "Question for {{firstName}}" at bounding box center [248, 415] width 98 height 12
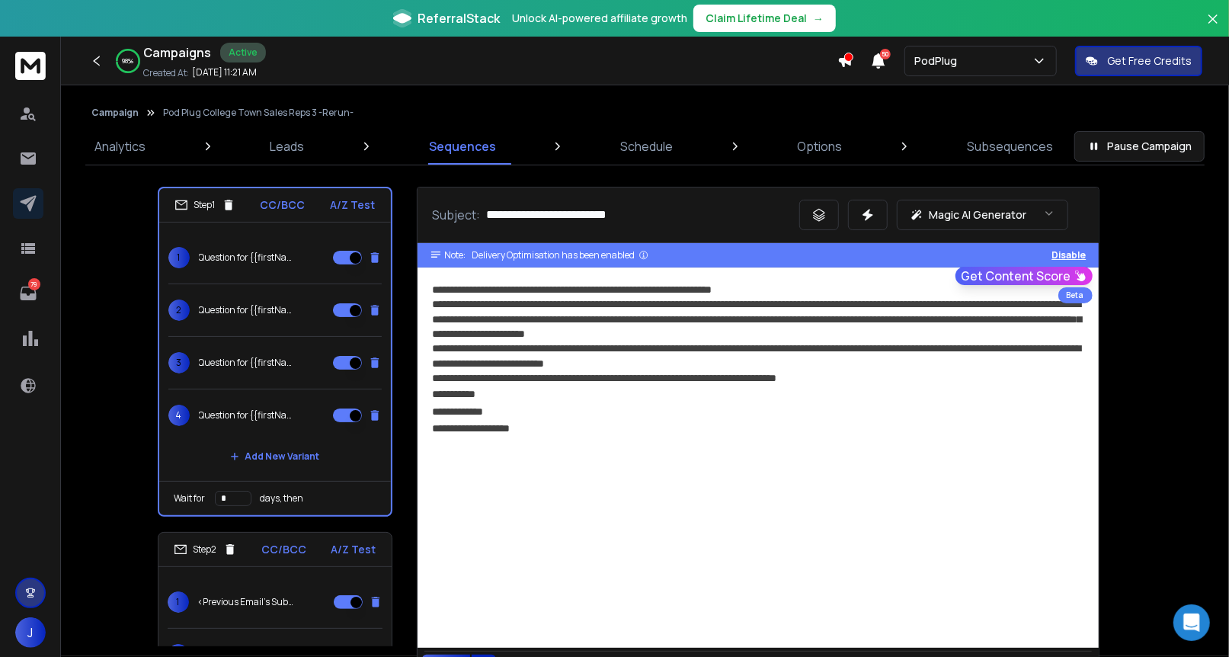
click at [244, 373] on div "3 Question for {{firstName}}" at bounding box center [274, 363] width 213 height 53
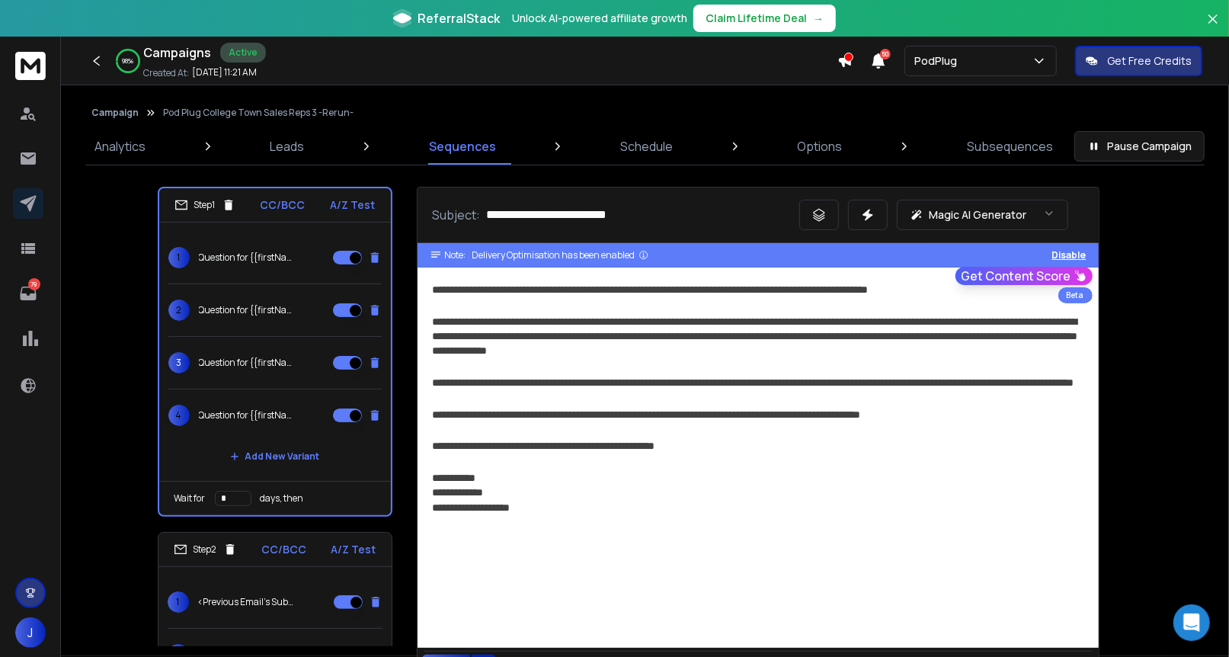
click at [238, 409] on p "Question for {{firstName}}" at bounding box center [248, 415] width 98 height 12
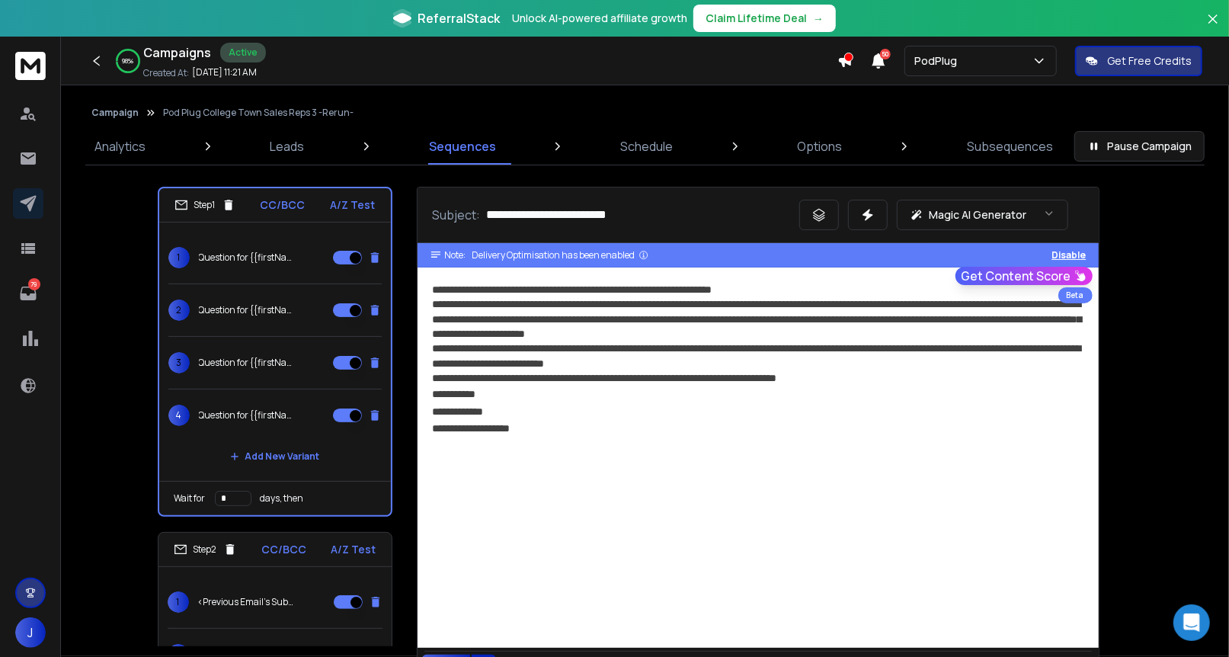
click at [41, 474] on div "79 J" at bounding box center [30, 350] width 61 height 626
click at [245, 610] on div "1 <Previous Email's Subject>" at bounding box center [232, 601] width 128 height 21
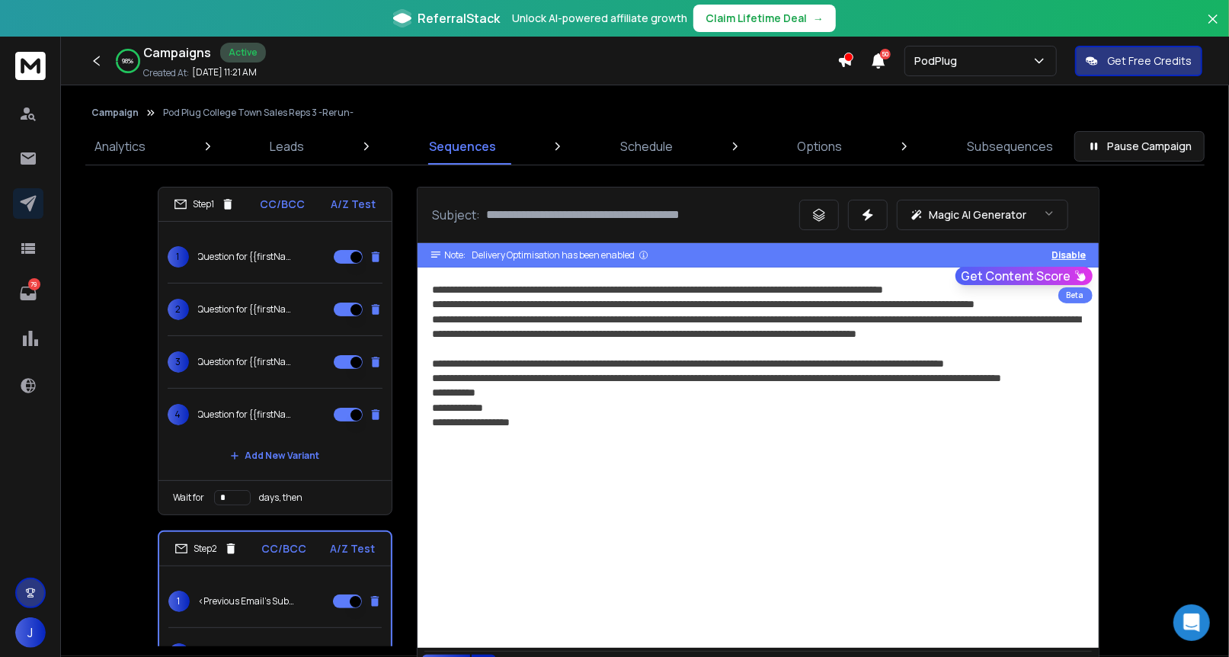
click at [251, 421] on p "Question for {{firstName}}" at bounding box center [247, 415] width 98 height 12
type input "**********"
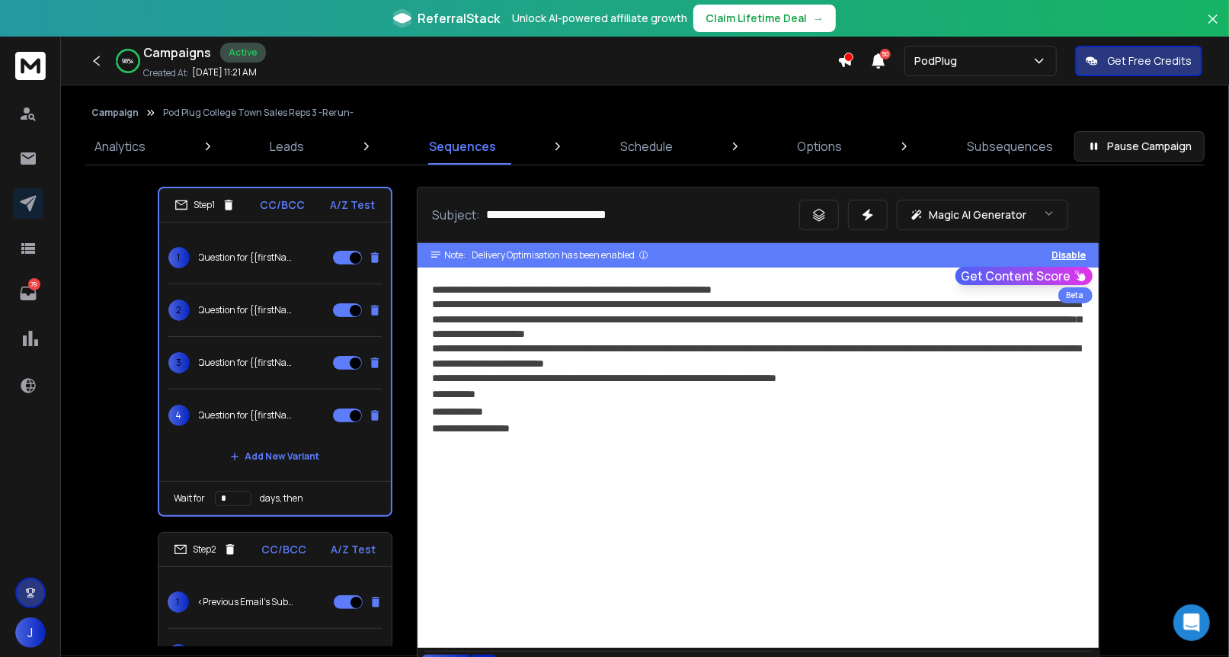
click at [788, 293] on p "**********" at bounding box center [758, 290] width 651 height 14
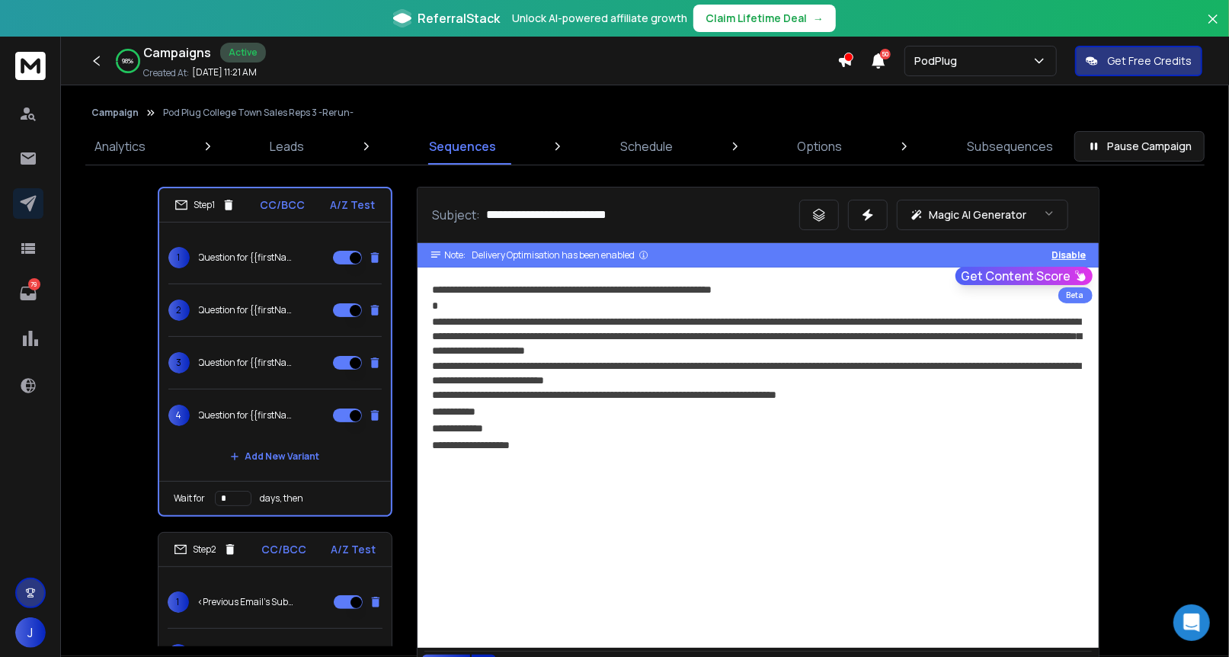
click at [918, 346] on p "**********" at bounding box center [758, 337] width 651 height 44
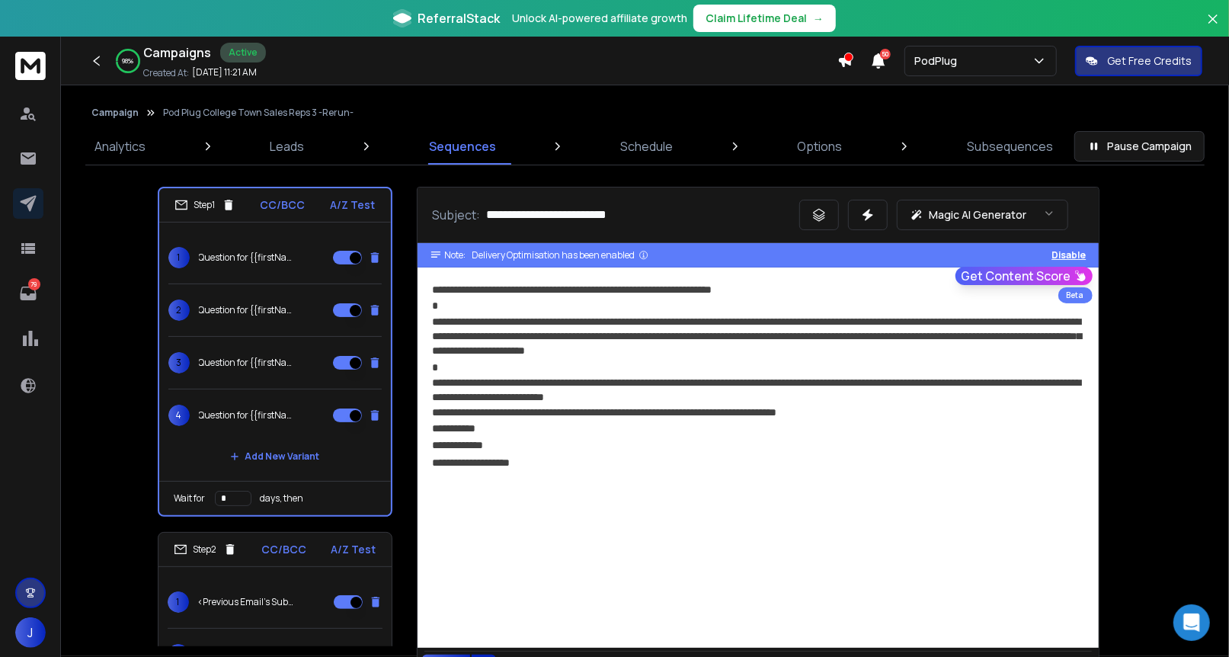
click at [764, 397] on p "**********" at bounding box center [758, 391] width 651 height 30
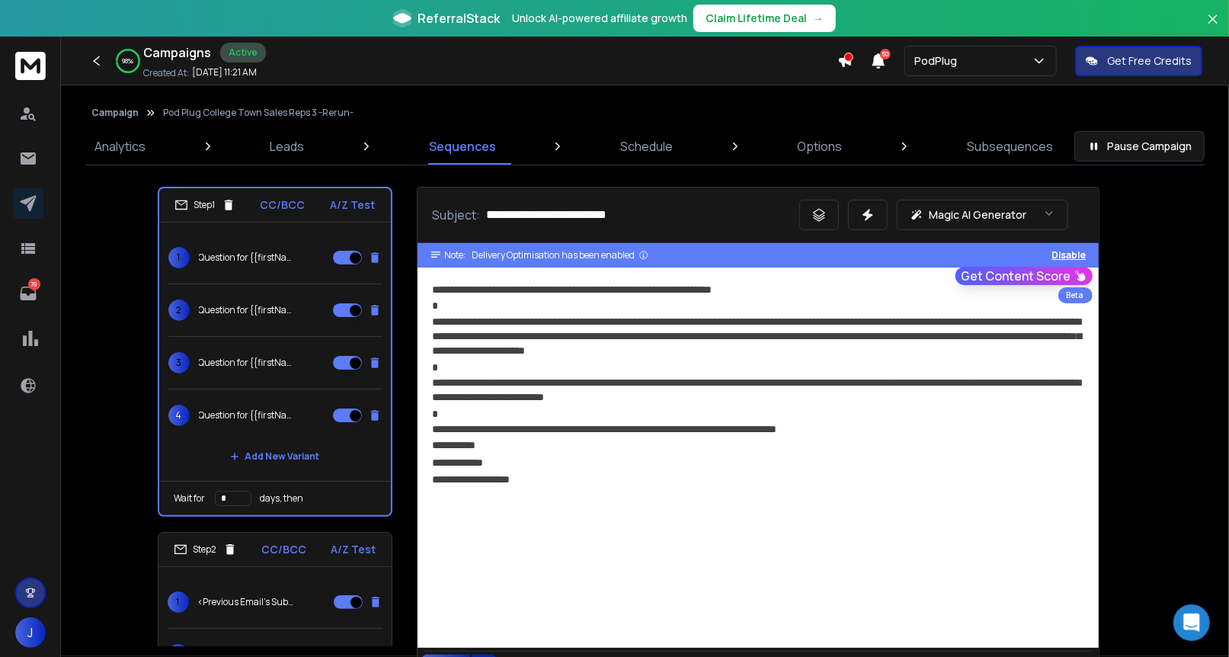
click at [867, 430] on p "**********" at bounding box center [758, 429] width 651 height 14
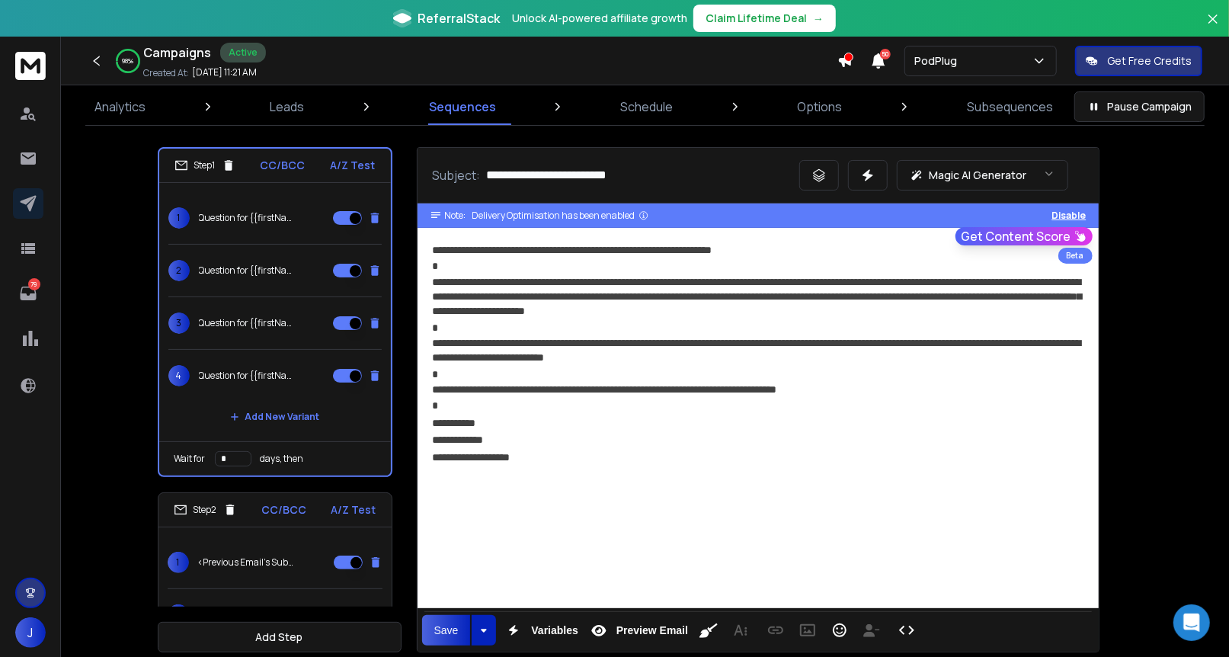
scroll to position [56, 0]
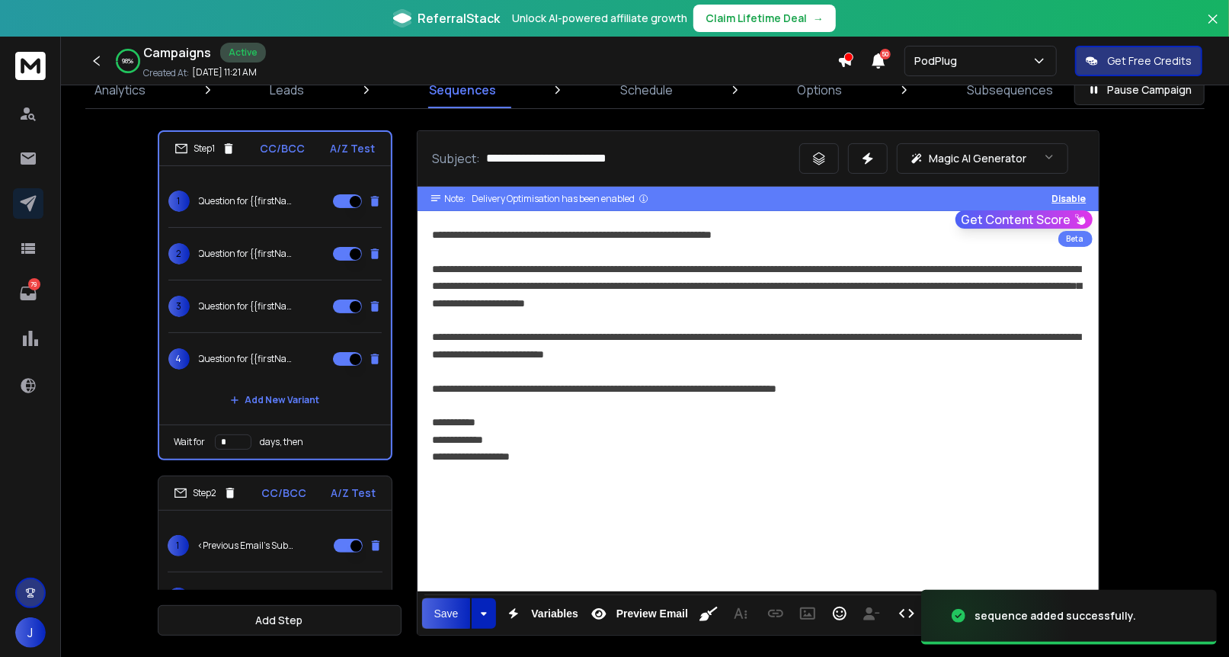
click at [226, 537] on div "1 <Previous Email's Subject>" at bounding box center [232, 545] width 128 height 21
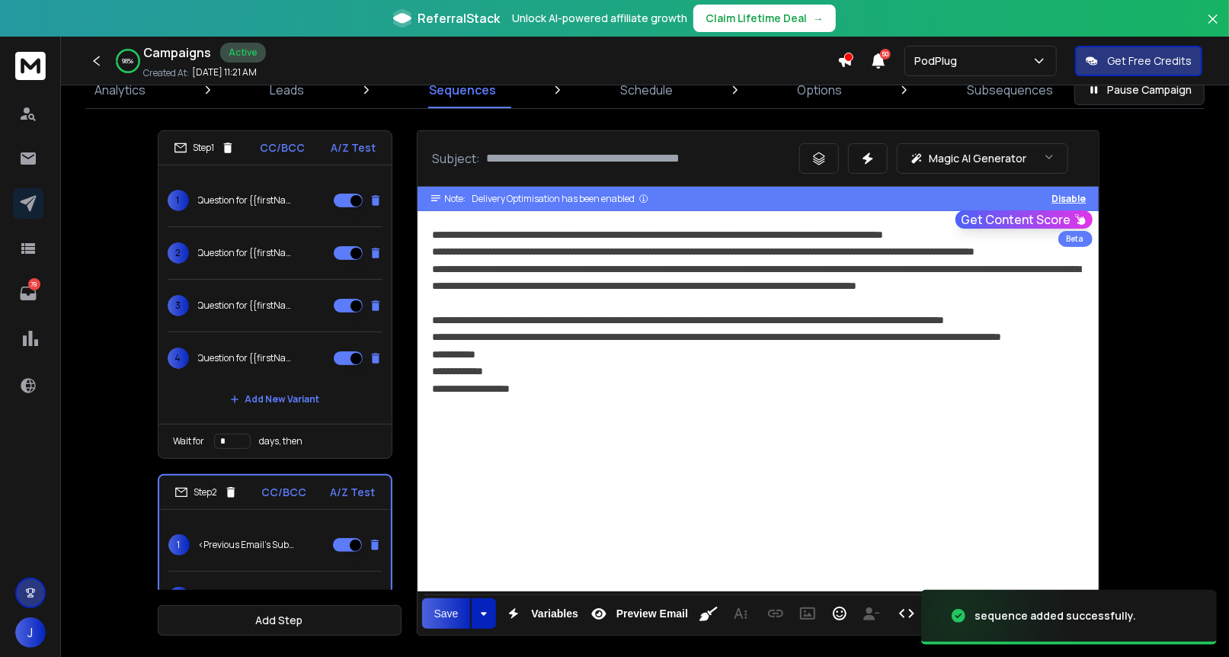
click at [1012, 236] on div "**********" at bounding box center [758, 234] width 651 height 17
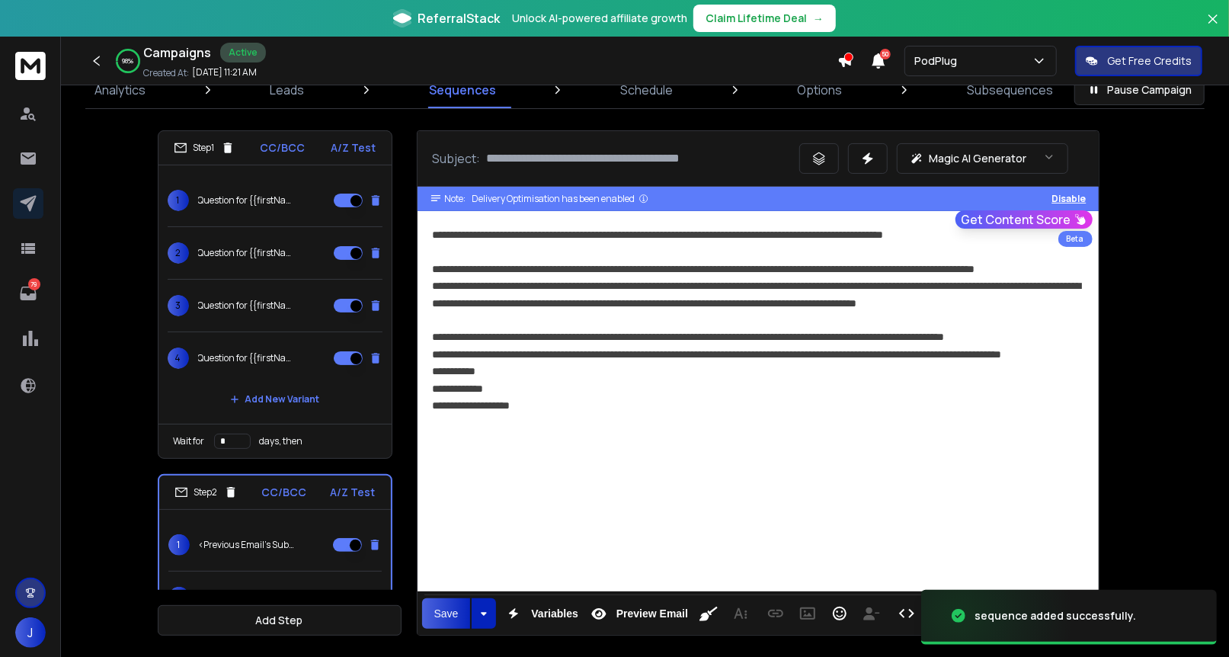
click at [1222, 271] on div "**********" at bounding box center [645, 343] width 1168 height 628
